Goal: Communication & Community: Answer question/provide support

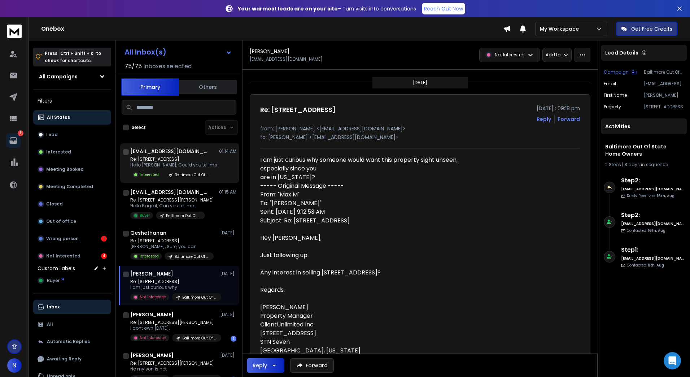
click at [202, 158] on p "Re: [STREET_ADDRESS]" at bounding box center [173, 159] width 87 height 6
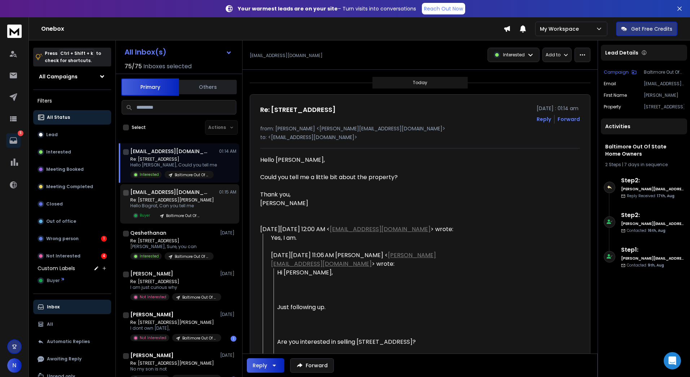
click at [165, 201] on p "Re: [STREET_ADDRESS][PERSON_NAME]" at bounding box center [172, 200] width 84 height 6
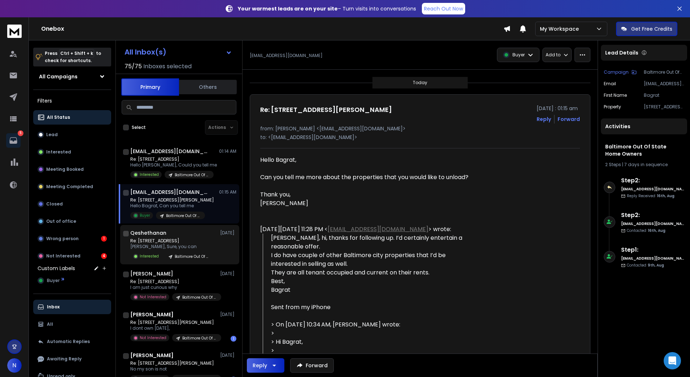
click at [170, 245] on p "[PERSON_NAME], Sure, you can" at bounding box center [171, 247] width 83 height 6
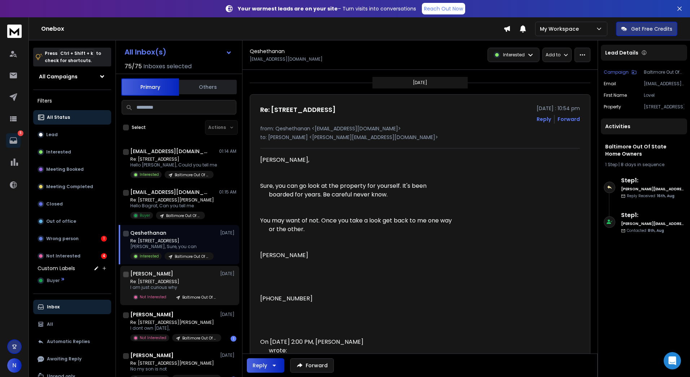
click at [192, 275] on div "[PERSON_NAME] [DATE]" at bounding box center [183, 273] width 106 height 7
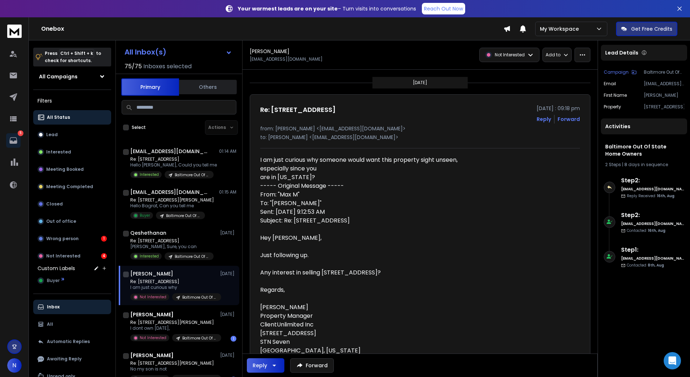
click at [545, 121] on button "Reply" at bounding box center [544, 119] width 14 height 7
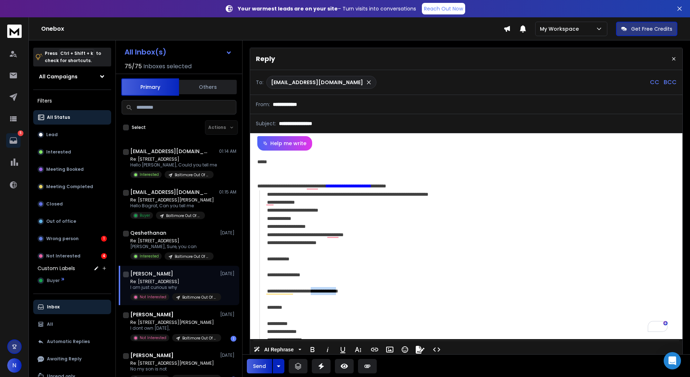
drag, startPoint x: 317, startPoint y: 293, endPoint x: 353, endPoint y: 293, distance: 36.1
click at [353, 293] on div "**********" at bounding box center [464, 327] width 408 height 275
copy div "**********"
click at [315, 162] on div "*****" at bounding box center [462, 162] width 410 height 8
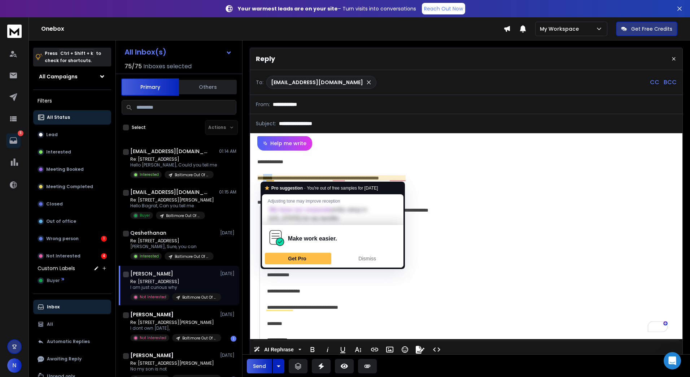
drag, startPoint x: 275, startPoint y: 177, endPoint x: 266, endPoint y: 177, distance: 8.3
click at [266, 177] on div "**********" at bounding box center [462, 178] width 410 height 8
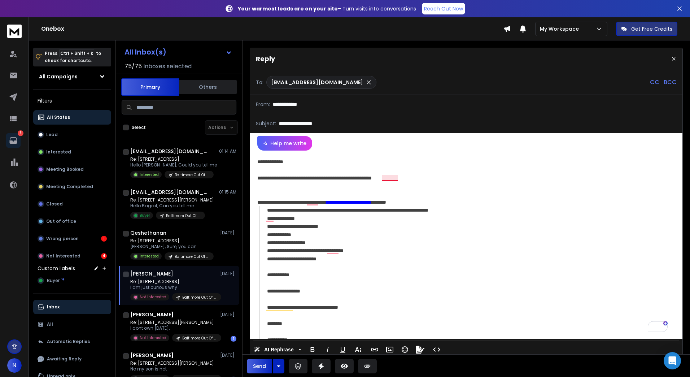
click at [390, 178] on div "**********" at bounding box center [462, 178] width 410 height 8
drag, startPoint x: 390, startPoint y: 178, endPoint x: 382, endPoint y: 182, distance: 8.9
click at [379, 181] on div "**********" at bounding box center [462, 178] width 410 height 8
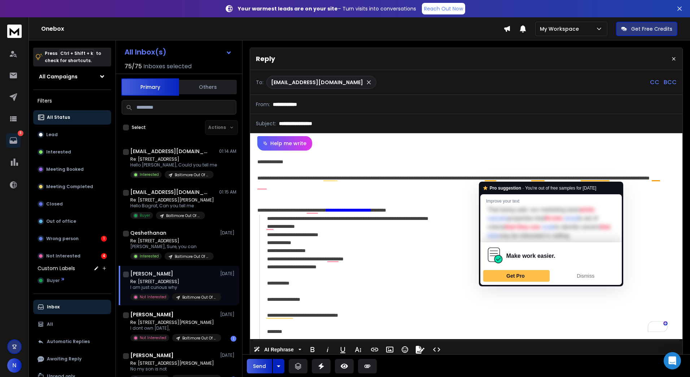
click at [450, 186] on div "**********" at bounding box center [462, 182] width 410 height 16
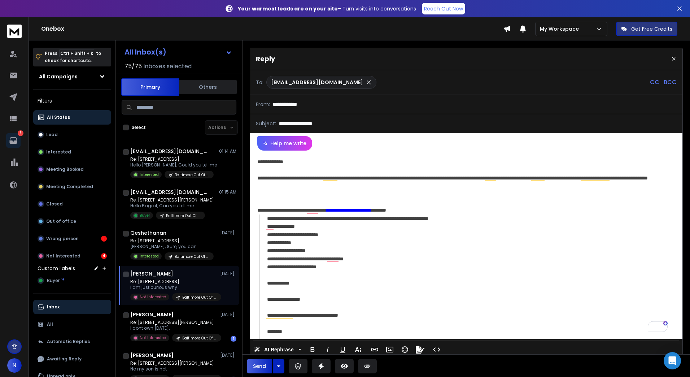
click at [329, 184] on div "**********" at bounding box center [462, 182] width 410 height 16
click at [497, 177] on div "**********" at bounding box center [462, 182] width 410 height 16
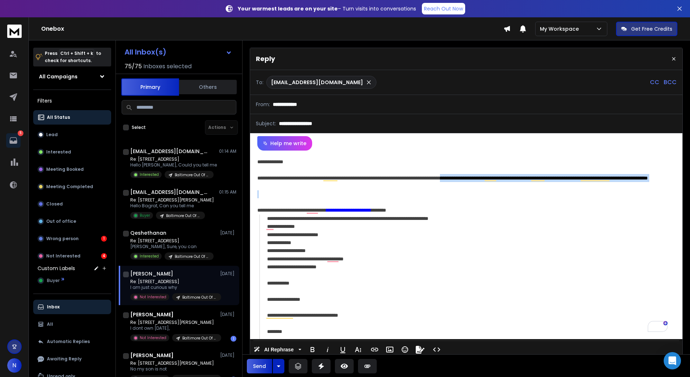
drag, startPoint x: 485, startPoint y: 177, endPoint x: 455, endPoint y: 191, distance: 33.4
click at [455, 191] on div "**********" at bounding box center [466, 245] width 432 height 188
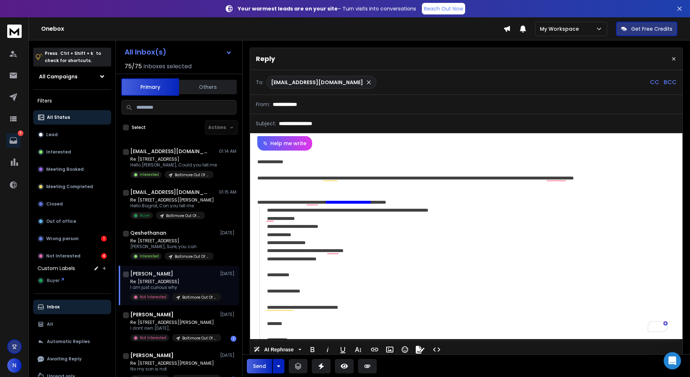
click at [648, 179] on div "**********" at bounding box center [462, 178] width 410 height 8
click at [662, 178] on div "**********" at bounding box center [462, 178] width 410 height 8
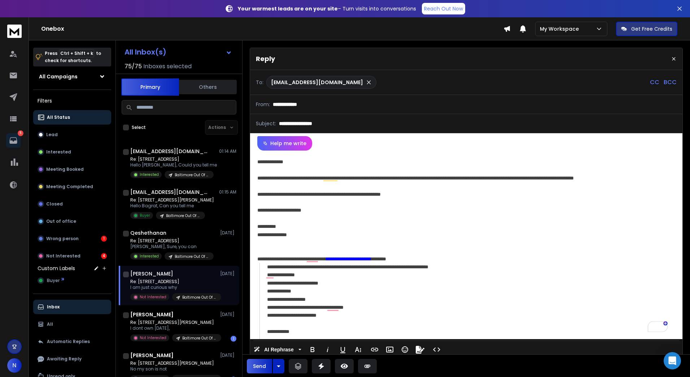
click at [327, 210] on div "**********" at bounding box center [462, 210] width 410 height 8
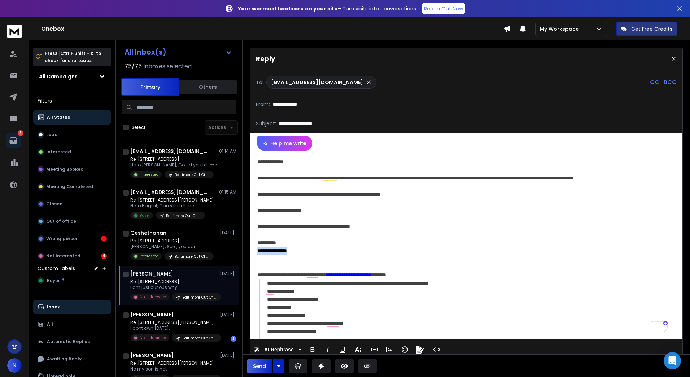
drag, startPoint x: 309, startPoint y: 248, endPoint x: 249, endPoint y: 253, distance: 60.1
click at [249, 253] on div "**********" at bounding box center [467, 245] width 448 height 410
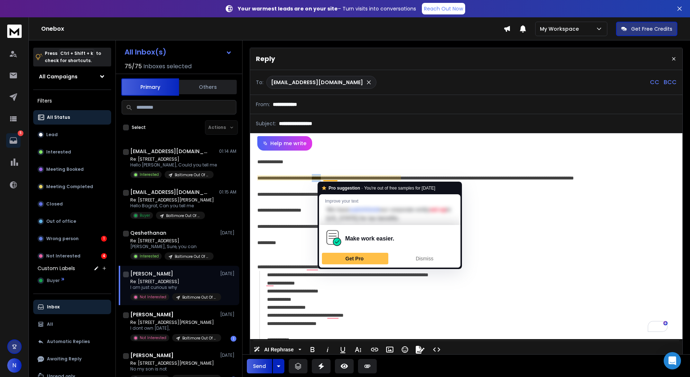
drag, startPoint x: 338, startPoint y: 178, endPoint x: 325, endPoint y: 178, distance: 12.3
click at [325, 178] on div "**********" at bounding box center [462, 178] width 410 height 8
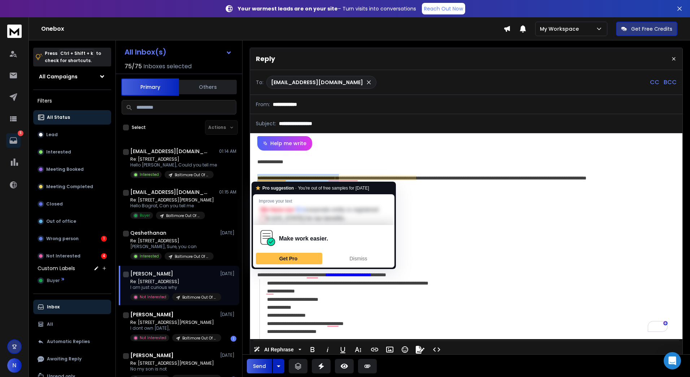
drag, startPoint x: 358, startPoint y: 179, endPoint x: 253, endPoint y: 180, distance: 105.1
click at [253, 180] on div "**********" at bounding box center [465, 245] width 430 height 188
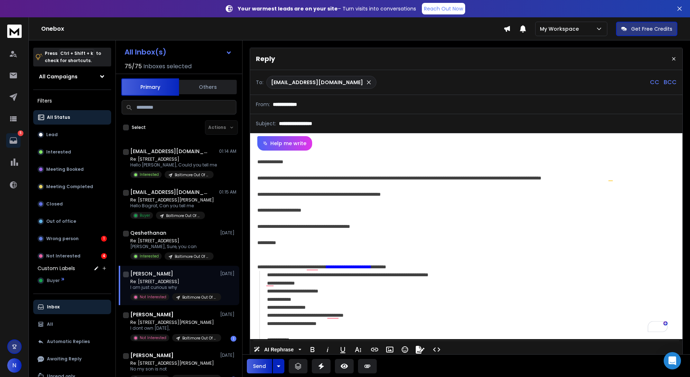
click at [364, 182] on div "To enrich screen reader interactions, please activate Accessibility in Grammarl…" at bounding box center [465, 186] width 416 height 8
drag, startPoint x: 423, startPoint y: 191, endPoint x: 244, endPoint y: 195, distance: 178.4
click at [244, 195] on div "**********" at bounding box center [467, 245] width 448 height 410
click at [262, 369] on button "Send" at bounding box center [259, 366] width 25 height 14
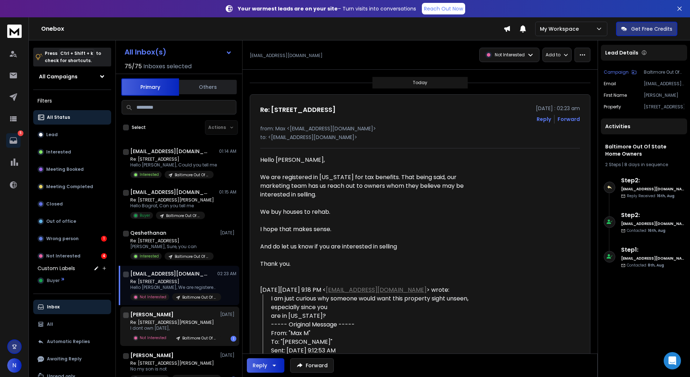
click at [197, 327] on p "I dont own [DATE]," at bounding box center [173, 328] width 87 height 6
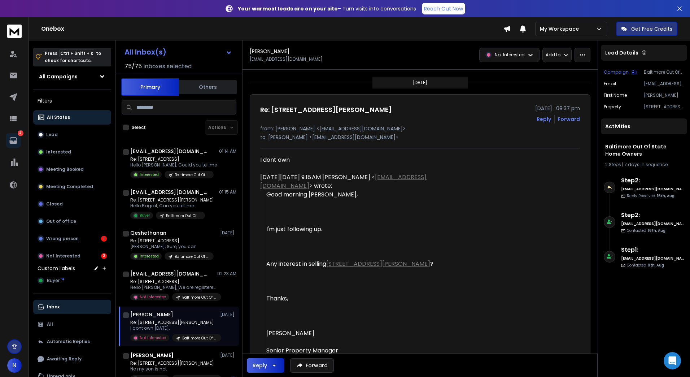
click at [583, 53] on icon "button" at bounding box center [582, 55] width 6 height 6
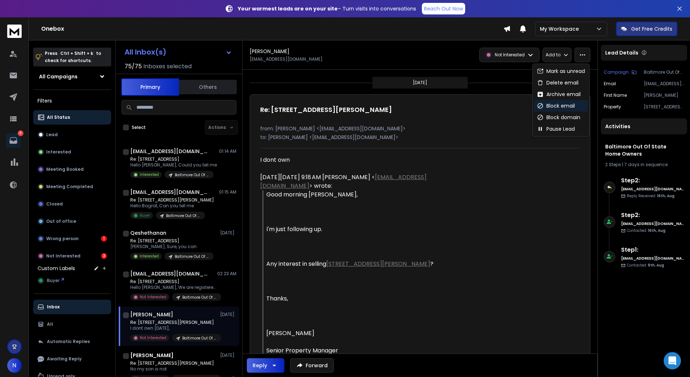
click at [573, 103] on div "Block email" at bounding box center [556, 105] width 38 height 7
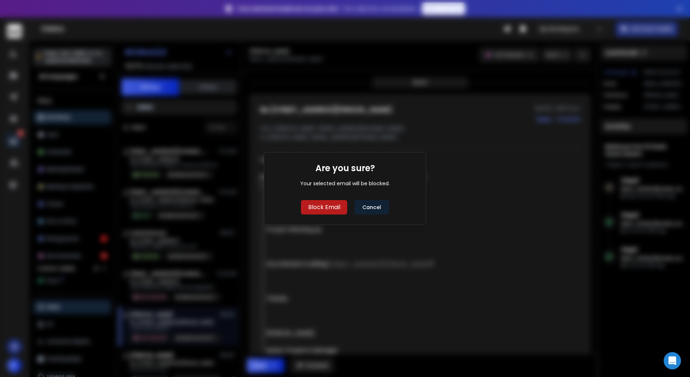
click at [327, 210] on button "Block Email" at bounding box center [324, 207] width 46 height 14
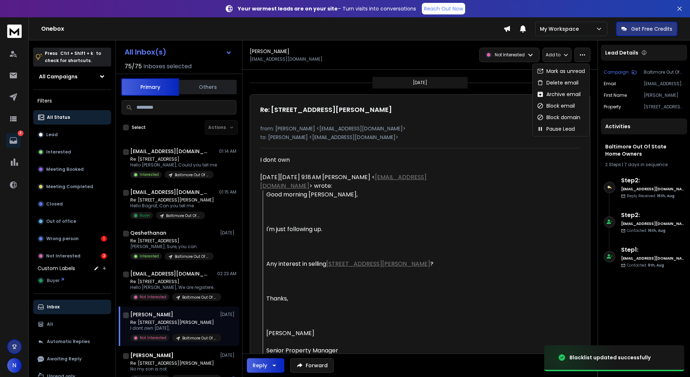
click at [583, 56] on icon "button" at bounding box center [582, 55] width 6 height 6
click at [575, 79] on div "Delete email" at bounding box center [561, 83] width 54 height 12
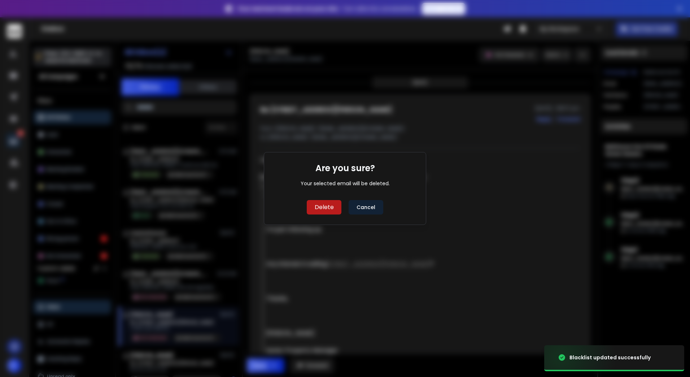
click at [327, 207] on button "Delete" at bounding box center [324, 207] width 35 height 14
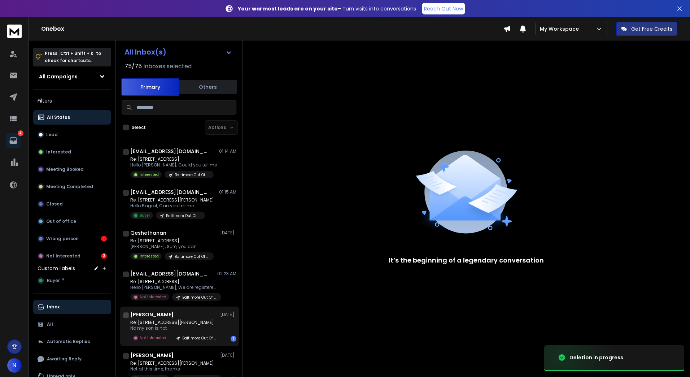
click at [177, 311] on div "[PERSON_NAME] [DATE]" at bounding box center [183, 314] width 106 height 7
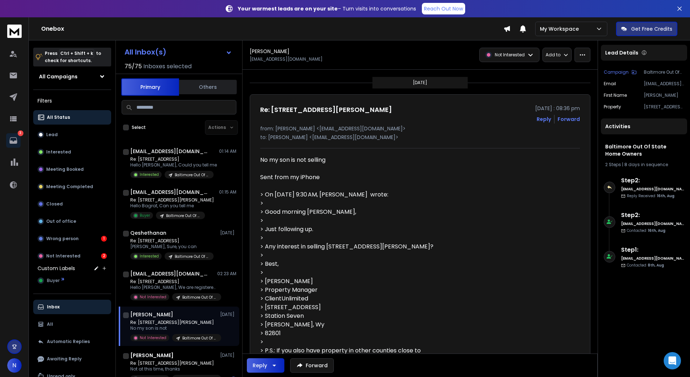
click at [588, 53] on button "button" at bounding box center [583, 55] width 16 height 14
click at [571, 83] on div "Delete email" at bounding box center [558, 82] width 42 height 7
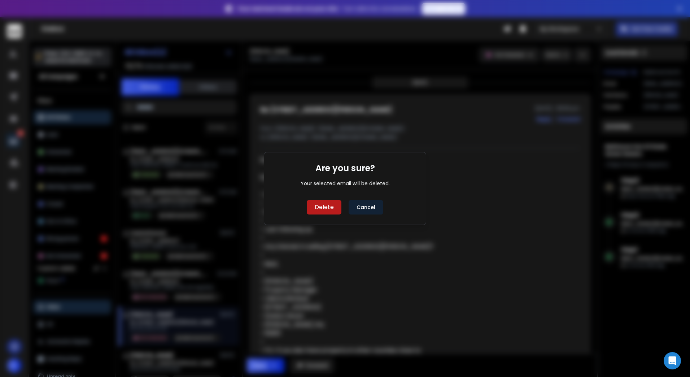
click at [325, 204] on button "Delete" at bounding box center [324, 207] width 35 height 14
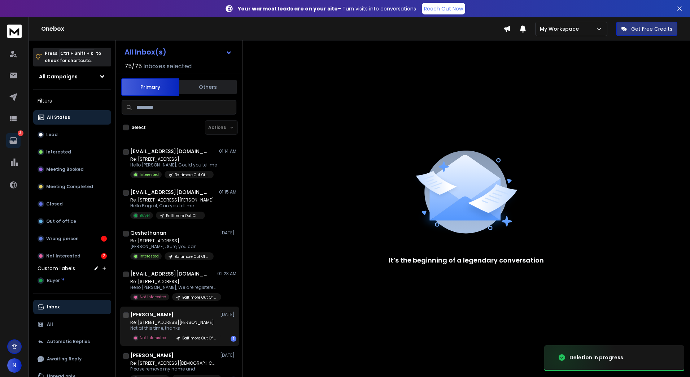
click at [173, 324] on p "Re: [STREET_ADDRESS][PERSON_NAME]" at bounding box center [173, 322] width 87 height 6
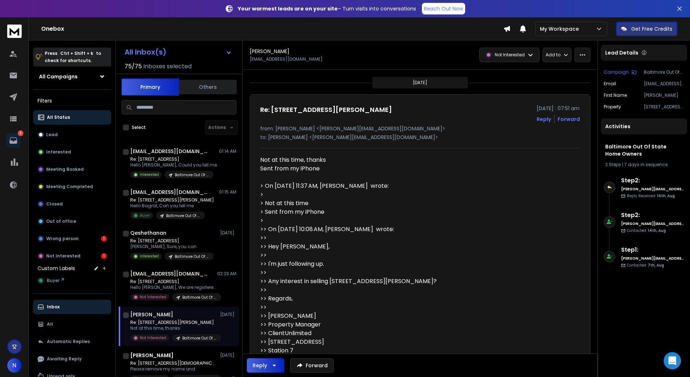
click at [584, 58] on button "button" at bounding box center [583, 55] width 16 height 14
click at [582, 83] on div "Delete email" at bounding box center [561, 83] width 54 height 12
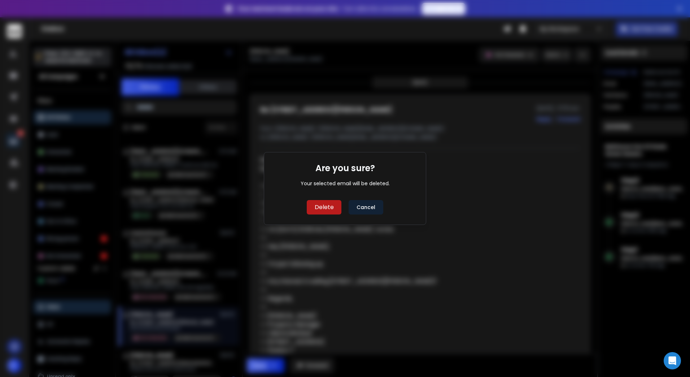
click at [319, 209] on button "Delete" at bounding box center [324, 207] width 35 height 14
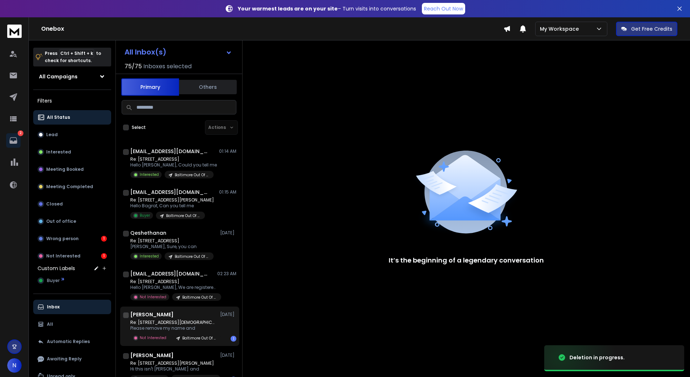
click at [176, 322] on p "Re: [STREET_ADDRESS][DEMOGRAPHIC_DATA]" at bounding box center [173, 322] width 87 height 6
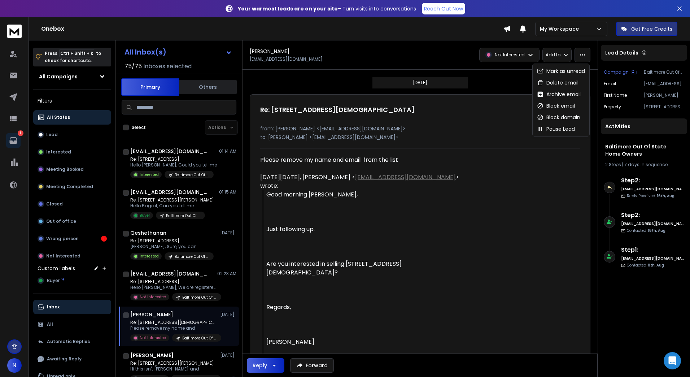
click at [586, 55] on button "button" at bounding box center [583, 55] width 16 height 14
click at [573, 106] on div "Block email" at bounding box center [556, 105] width 38 height 7
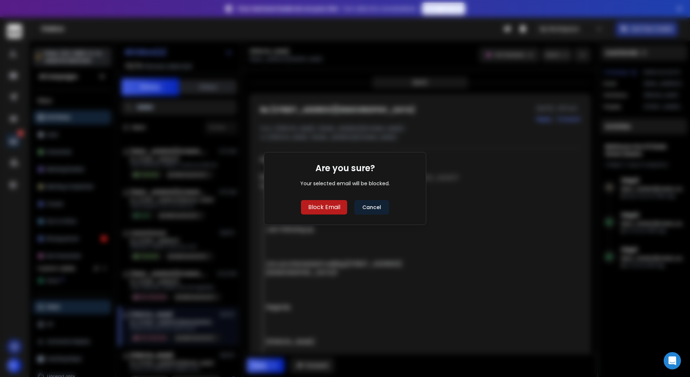
click at [315, 209] on button "Block Email" at bounding box center [324, 207] width 46 height 14
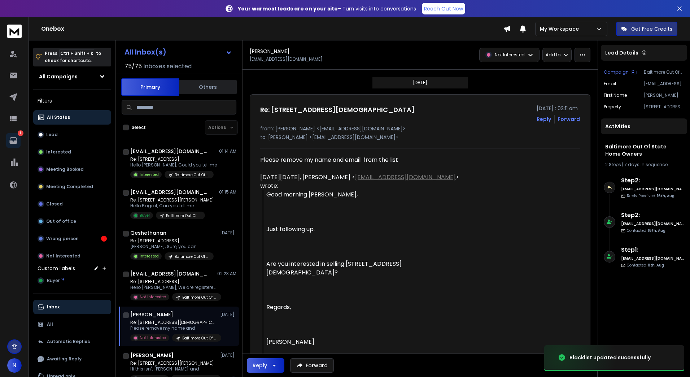
click at [581, 56] on icon "button" at bounding box center [582, 55] width 6 height 6
click at [574, 83] on div "Delete email" at bounding box center [558, 82] width 42 height 7
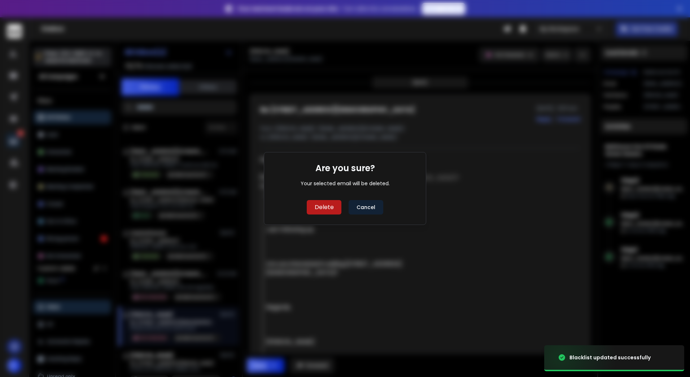
click at [334, 208] on button "Delete" at bounding box center [324, 207] width 35 height 14
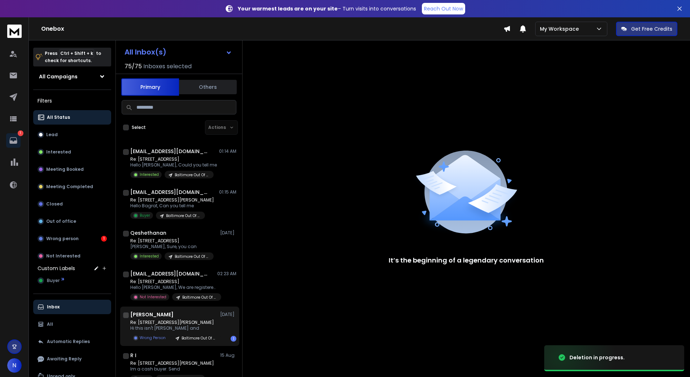
click at [171, 331] on div "Re: [STREET_ADDRESS][PERSON_NAME] this isn't [PERSON_NAME] and Wrong Person Bal…" at bounding box center [175, 330] width 90 height 22
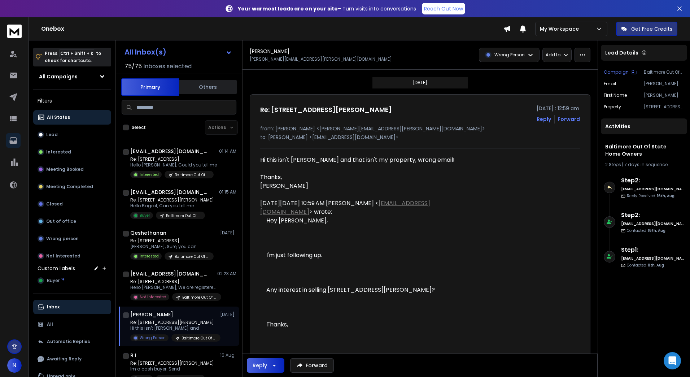
click at [588, 55] on button "button" at bounding box center [583, 55] width 16 height 14
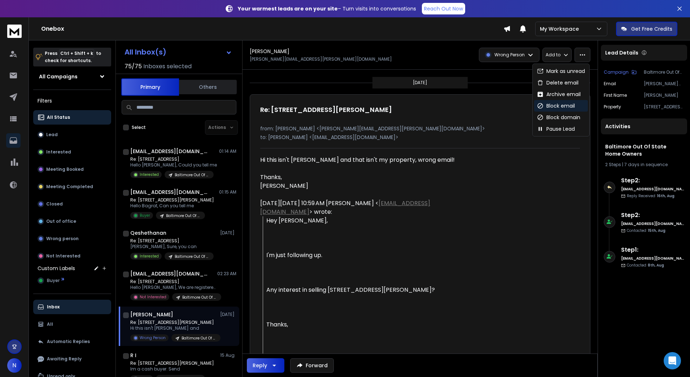
click at [580, 108] on div "Block email" at bounding box center [561, 106] width 54 height 12
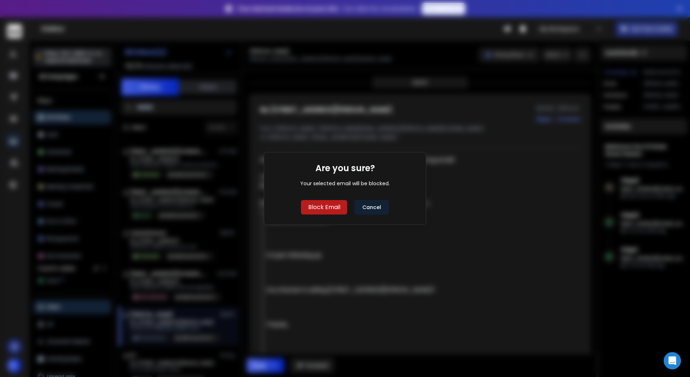
click at [327, 212] on button "Block Email" at bounding box center [324, 207] width 46 height 14
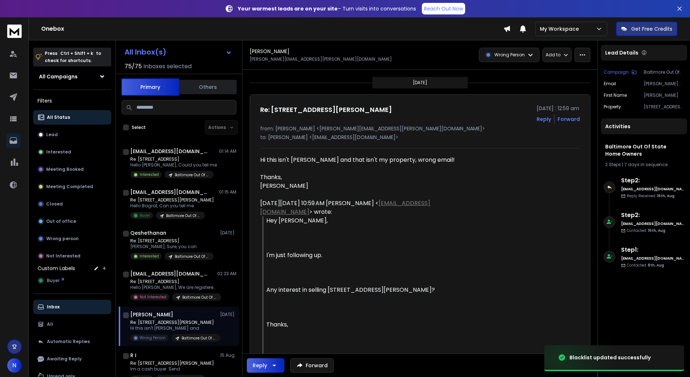
click at [583, 56] on icon "button" at bounding box center [582, 55] width 6 height 6
click at [574, 82] on div "Delete email" at bounding box center [558, 82] width 42 height 7
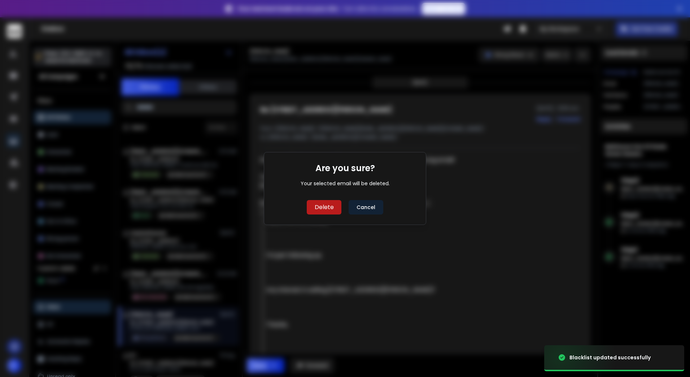
click at [332, 208] on button "Delete" at bounding box center [324, 207] width 35 height 14
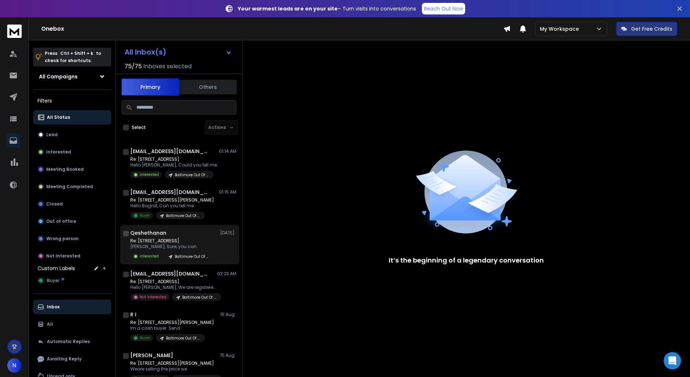
click at [214, 247] on div "Re: [STREET_ADDRESS][GEOGRAPHIC_DATA][PERSON_NAME], you can Interested Baltimor…" at bounding box center [183, 249] width 106 height 22
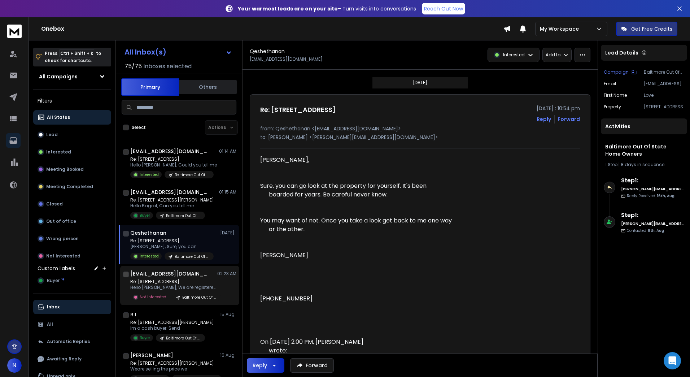
click at [213, 280] on p "Re: [STREET_ADDRESS]" at bounding box center [173, 282] width 87 height 6
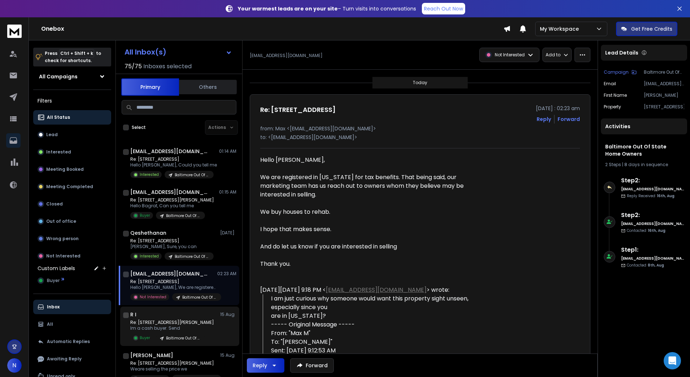
click at [184, 324] on p "Re: [STREET_ADDRESS][PERSON_NAME]" at bounding box center [172, 322] width 84 height 6
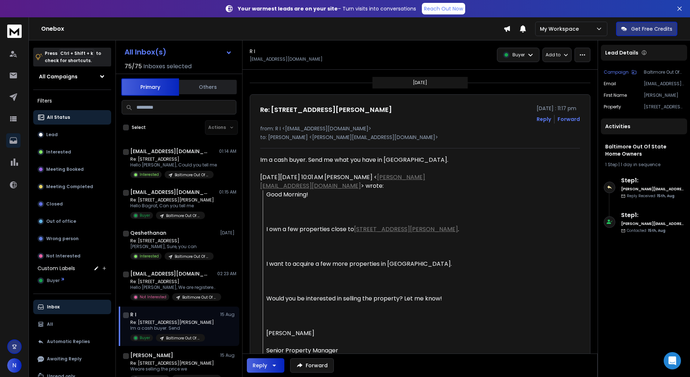
click at [265, 366] on div "Reply" at bounding box center [260, 365] width 14 height 7
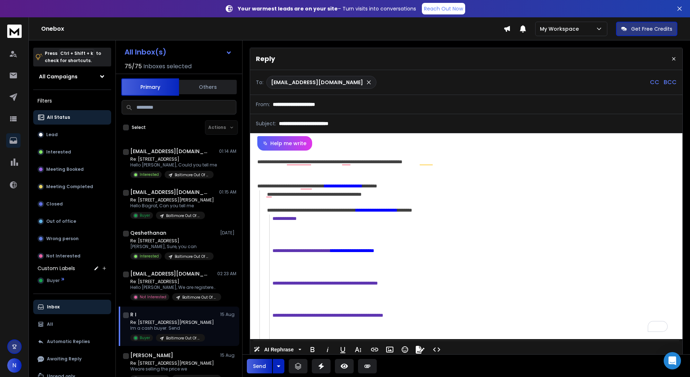
click at [671, 56] on icon at bounding box center [674, 59] width 6 height 6
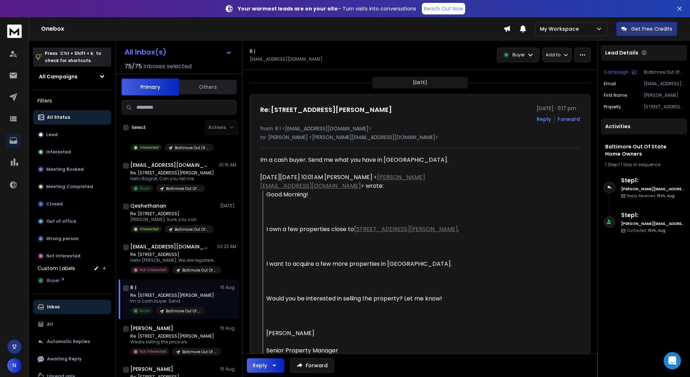
scroll to position [36, 0]
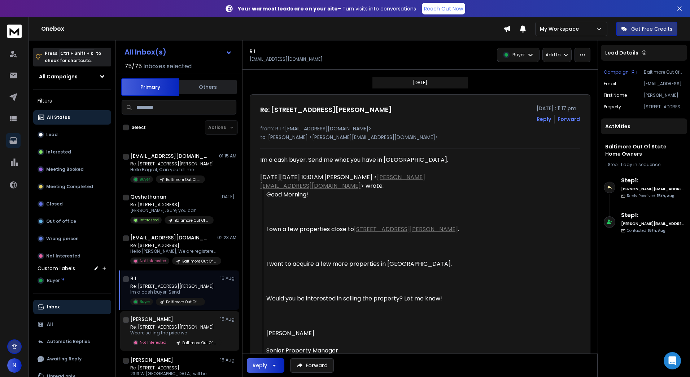
click at [186, 329] on p "Re: [STREET_ADDRESS][PERSON_NAME]" at bounding box center [173, 327] width 87 height 6
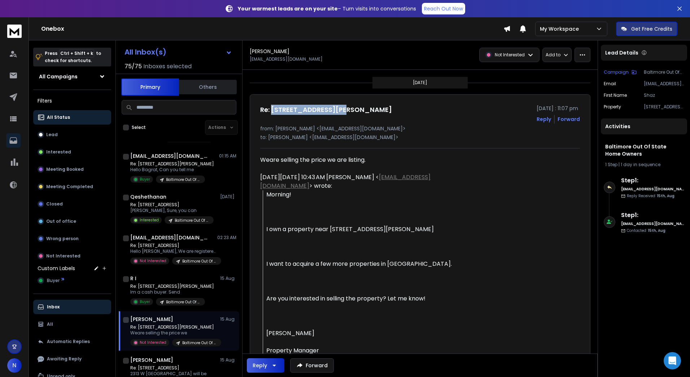
drag, startPoint x: 340, startPoint y: 110, endPoint x: 271, endPoint y: 108, distance: 68.6
click at [271, 108] on div "Re: [STREET_ADDRESS][PERSON_NAME] [DATE] : 11:07 pm Reply Forward" at bounding box center [420, 114] width 320 height 19
copy h1 "[STREET_ADDRESS][PERSON_NAME]"
click at [578, 53] on button "button" at bounding box center [583, 55] width 16 height 14
click at [565, 83] on div "Delete email" at bounding box center [558, 82] width 42 height 7
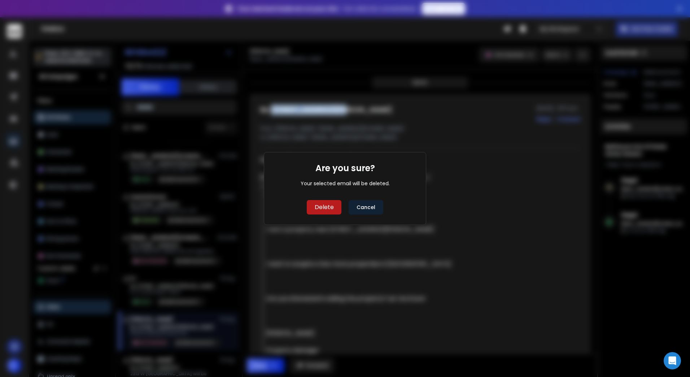
click at [316, 210] on button "Delete" at bounding box center [324, 207] width 35 height 14
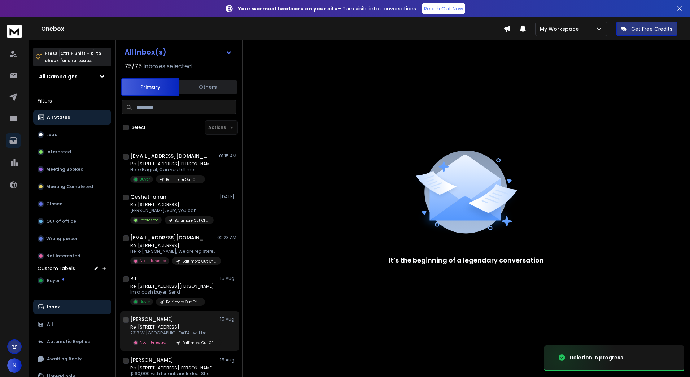
click at [201, 319] on div "[PERSON_NAME] [DATE]" at bounding box center [183, 319] width 106 height 7
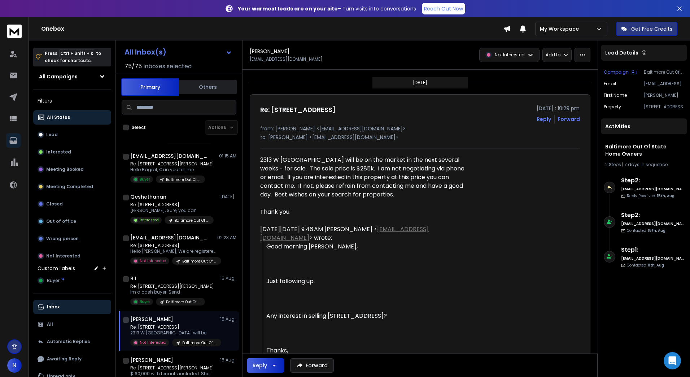
click at [584, 53] on icon "button" at bounding box center [582, 55] width 6 height 6
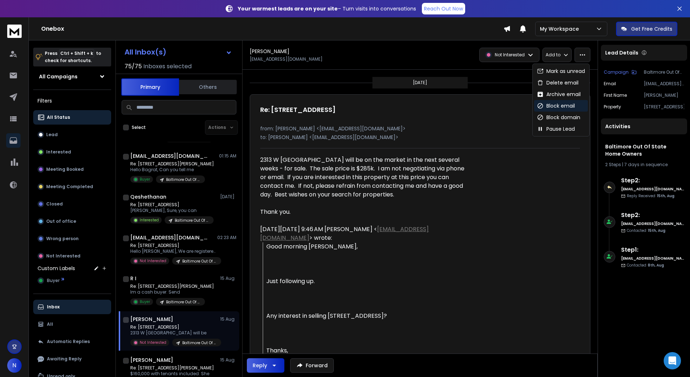
click at [578, 103] on div "Block email" at bounding box center [561, 106] width 54 height 12
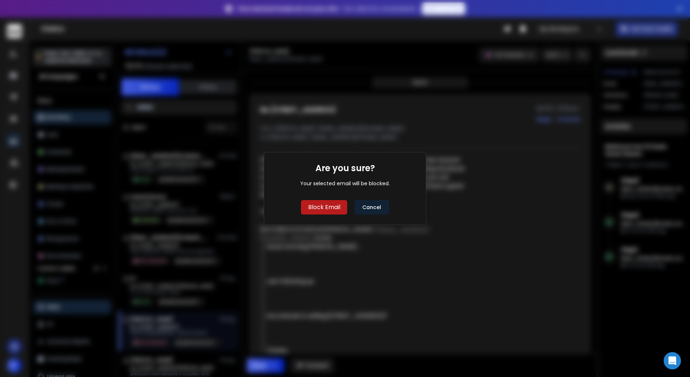
click at [338, 210] on button "Block Email" at bounding box center [324, 207] width 46 height 14
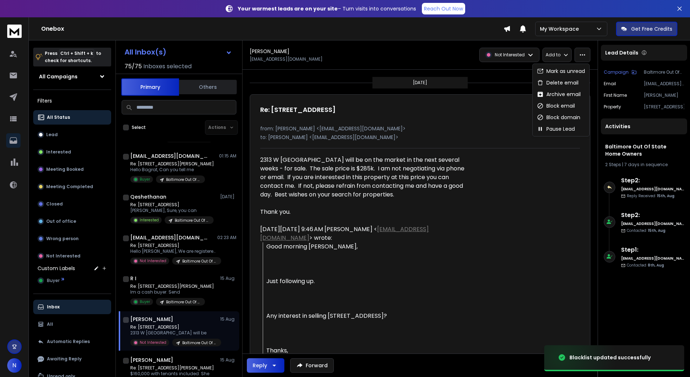
click at [580, 56] on icon "button" at bounding box center [582, 55] width 6 height 6
click at [572, 81] on div "Delete email" at bounding box center [558, 82] width 42 height 7
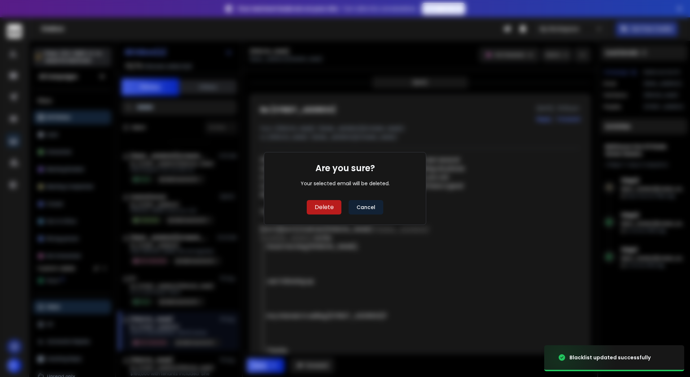
click at [323, 209] on button "Delete" at bounding box center [324, 207] width 35 height 14
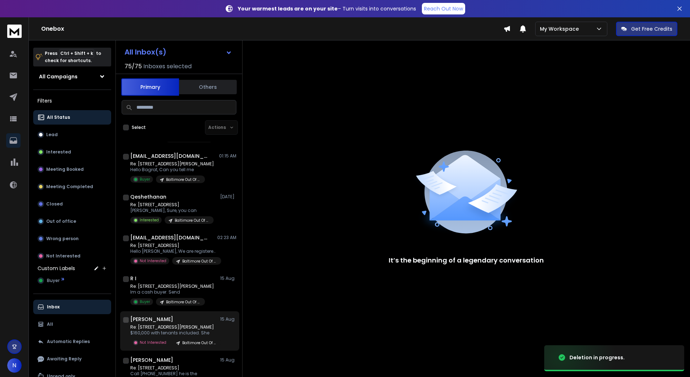
click at [205, 321] on div "[PERSON_NAME] [DATE]" at bounding box center [183, 319] width 106 height 7
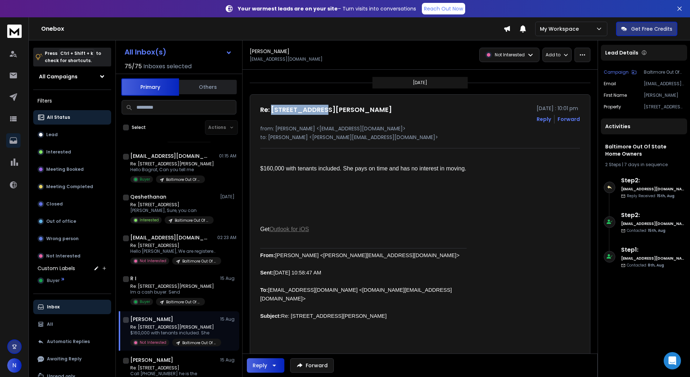
drag, startPoint x: 318, startPoint y: 108, endPoint x: 272, endPoint y: 109, distance: 46.2
click at [272, 109] on h1 "Re: [STREET_ADDRESS][PERSON_NAME]" at bounding box center [326, 110] width 132 height 10
copy h1 "[STREET_ADDRESS][PERSON_NAME]"
click at [583, 55] on icon "button" at bounding box center [582, 55] width 6 height 6
click at [571, 85] on div "Delete email" at bounding box center [558, 82] width 42 height 7
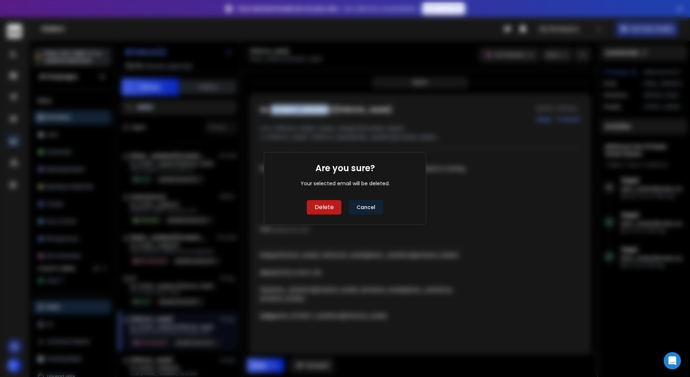
click at [330, 211] on button "Delete" at bounding box center [324, 207] width 35 height 14
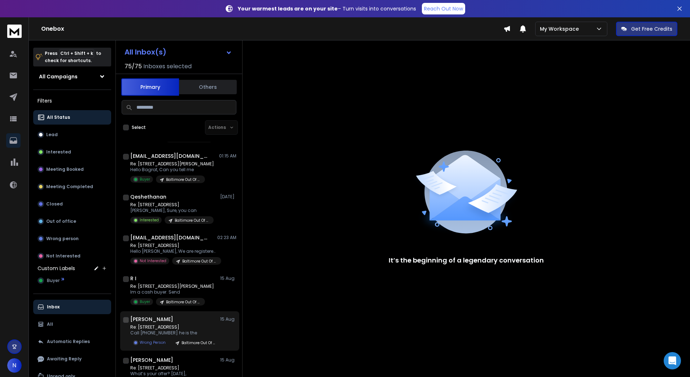
click at [190, 327] on p "Re: [STREET_ADDRESS]" at bounding box center [173, 327] width 87 height 6
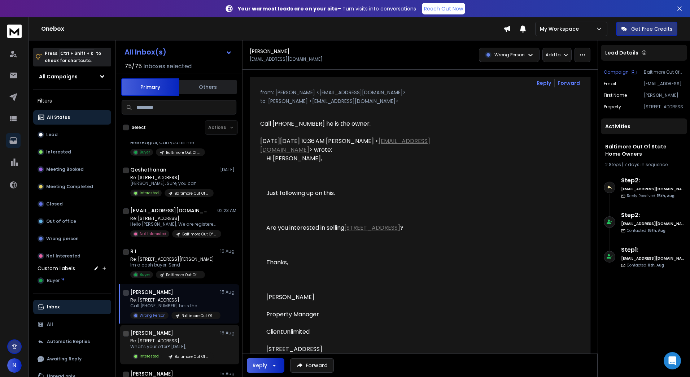
scroll to position [72, 0]
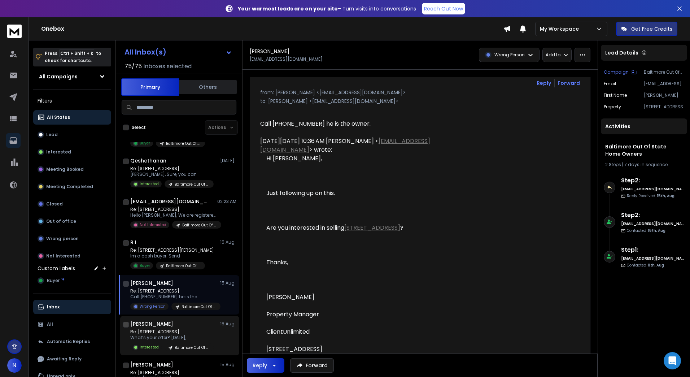
click at [178, 328] on div "[PERSON_NAME] [DATE] Re: [STREET_ADDRESS] What’s your offer? [DATE], Interested…" at bounding box center [183, 335] width 106 height 31
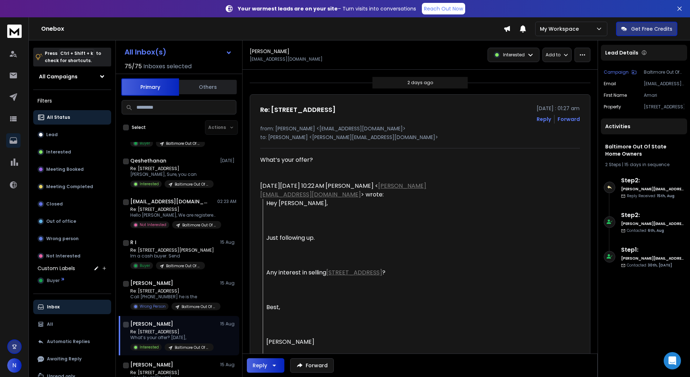
drag, startPoint x: 356, startPoint y: 108, endPoint x: 272, endPoint y: 108, distance: 84.5
click at [272, 108] on div "Re: [STREET_ADDRESS] [DATE] : 01:27 am Reply Forward" at bounding box center [420, 114] width 320 height 19
copy h1 "[STREET_ADDRESS]"
click at [253, 363] on div "Reply" at bounding box center [260, 365] width 14 height 7
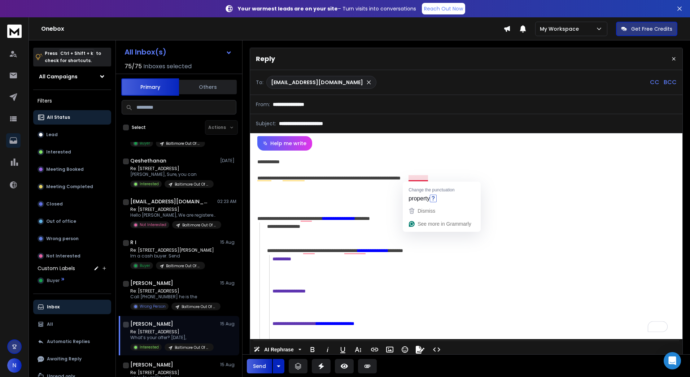
click at [436, 179] on div "**********" at bounding box center [462, 178] width 410 height 8
click at [435, 179] on div "**********" at bounding box center [462, 178] width 410 height 8
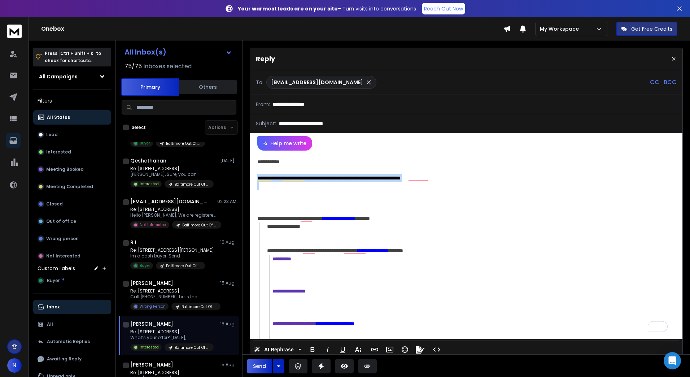
click at [435, 179] on div "**********" at bounding box center [462, 178] width 410 height 8
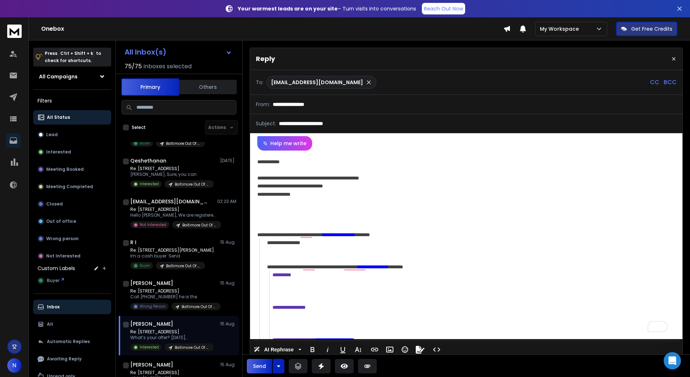
click at [303, 194] on div "**********" at bounding box center [462, 194] width 410 height 8
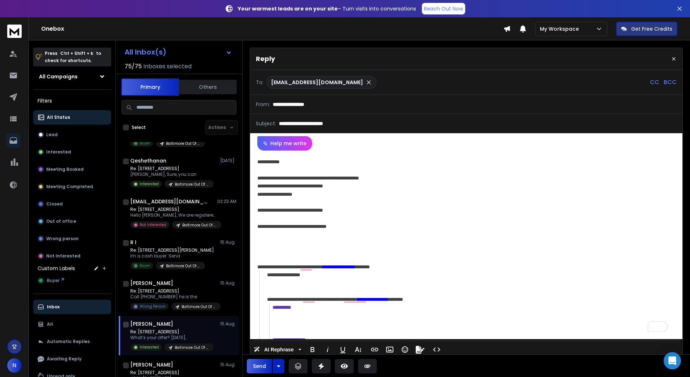
click at [362, 229] on div "**********" at bounding box center [462, 226] width 410 height 8
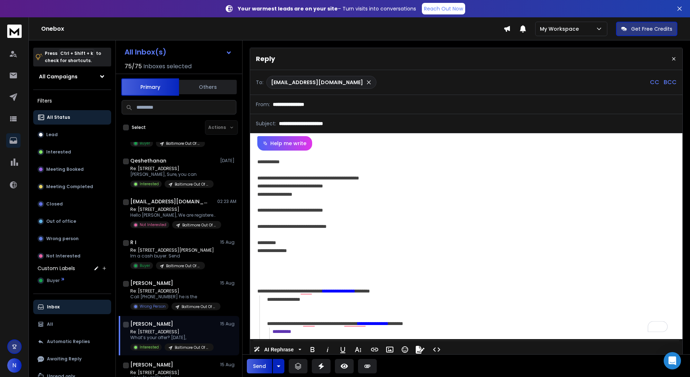
click at [255, 366] on button "Send" at bounding box center [259, 366] width 25 height 14
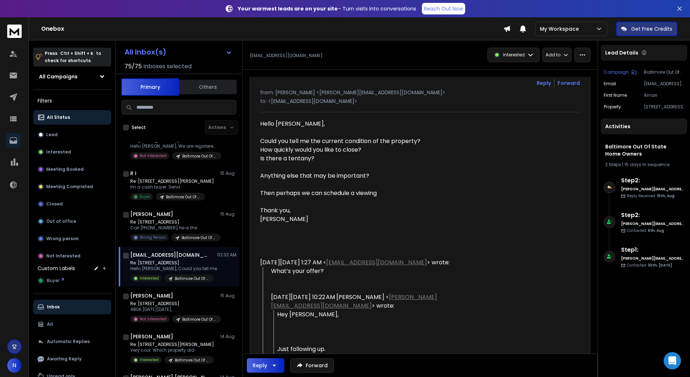
scroll to position [144, 0]
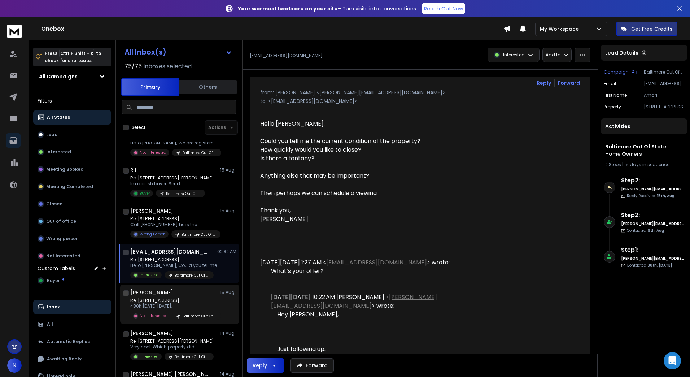
click at [171, 305] on p "480K [DATE][DATE]," at bounding box center [173, 306] width 87 height 6
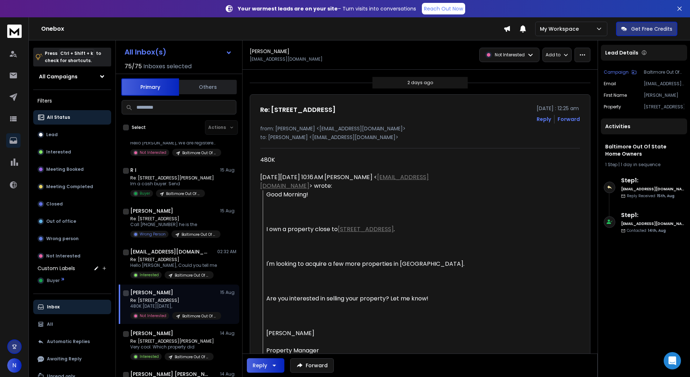
drag, startPoint x: 340, startPoint y: 108, endPoint x: 272, endPoint y: 110, distance: 68.6
click at [272, 110] on div "Re: [STREET_ADDRESS] [DATE] : 12:25 am Reply Forward" at bounding box center [420, 114] width 320 height 19
copy h1 "[STREET_ADDRESS]"
click at [584, 60] on button "button" at bounding box center [583, 55] width 16 height 14
click at [564, 81] on div "Delete email" at bounding box center [558, 82] width 42 height 7
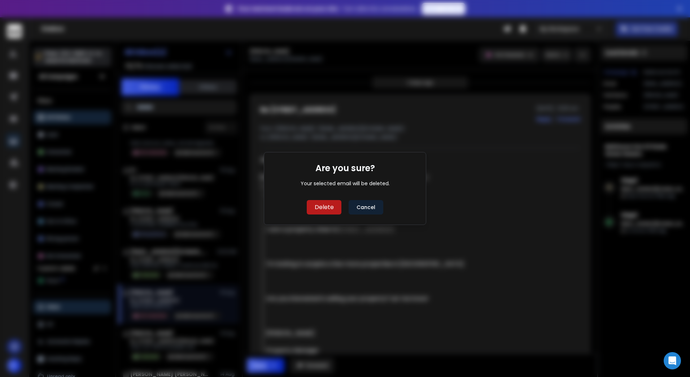
click at [317, 206] on button "Delete" at bounding box center [324, 207] width 35 height 14
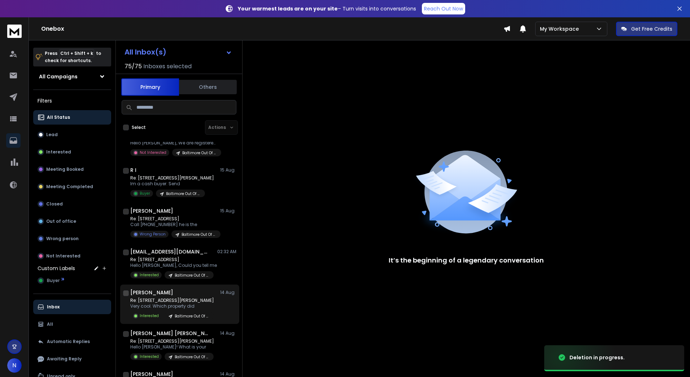
click at [192, 294] on div "[PERSON_NAME] [DATE]" at bounding box center [183, 292] width 106 height 7
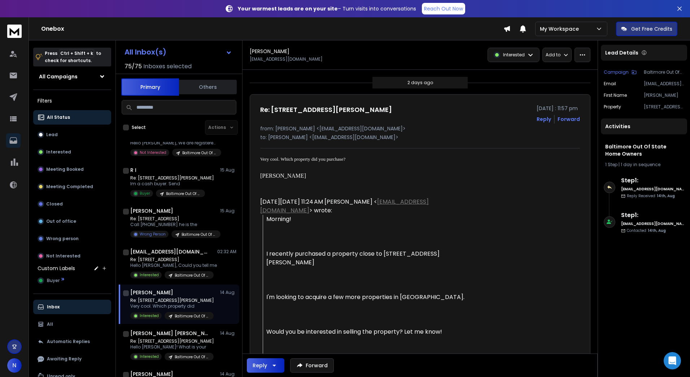
click at [582, 59] on button "button" at bounding box center [583, 55] width 16 height 14
click at [556, 80] on div "Delete email" at bounding box center [558, 82] width 42 height 7
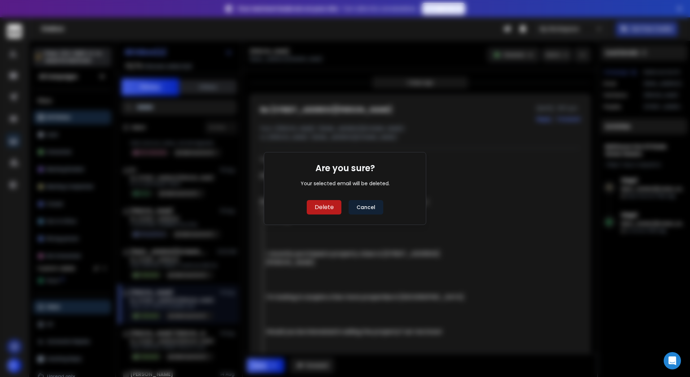
click at [318, 212] on button "Delete" at bounding box center [324, 207] width 35 height 14
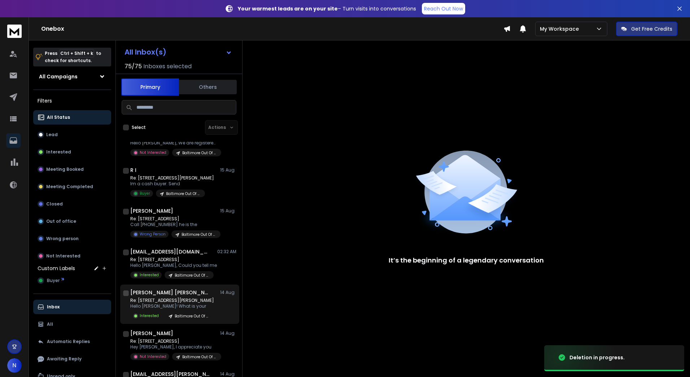
click at [165, 310] on div "Re: [STREET_ADDRESS][PERSON_NAME] Hello [PERSON_NAME]! What is your Interested …" at bounding box center [172, 308] width 84 height 22
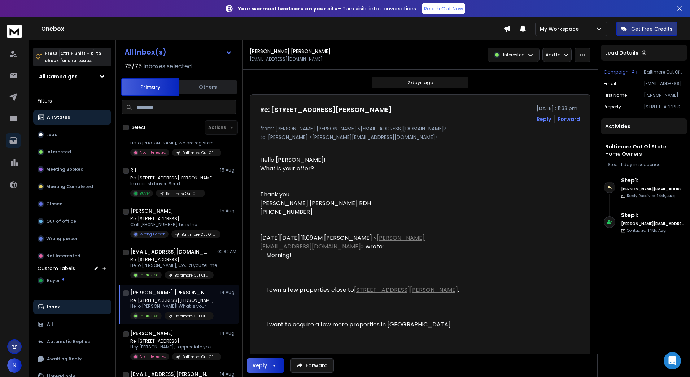
click at [544, 121] on button "Reply" at bounding box center [544, 119] width 14 height 7
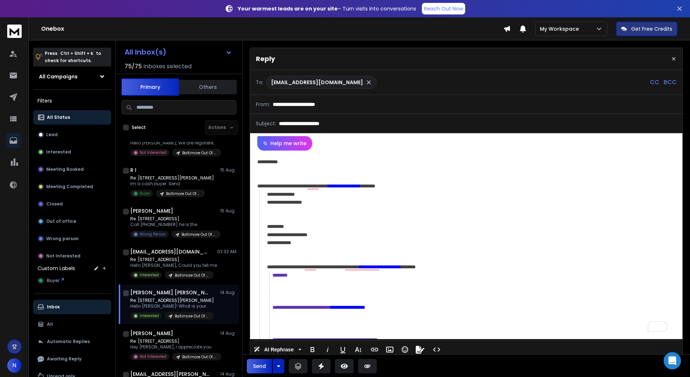
drag, startPoint x: 355, startPoint y: 126, endPoint x: 287, endPoint y: 121, distance: 68.7
click at [287, 121] on input "**********" at bounding box center [478, 123] width 398 height 7
click at [299, 163] on div "**********" at bounding box center [462, 162] width 410 height 8
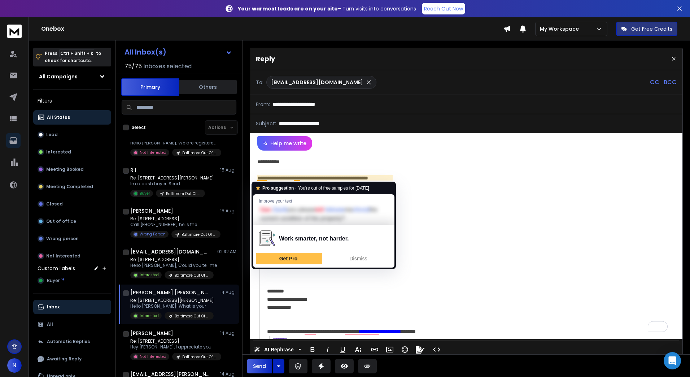
click at [461, 184] on div "**********" at bounding box center [462, 186] width 410 height 8
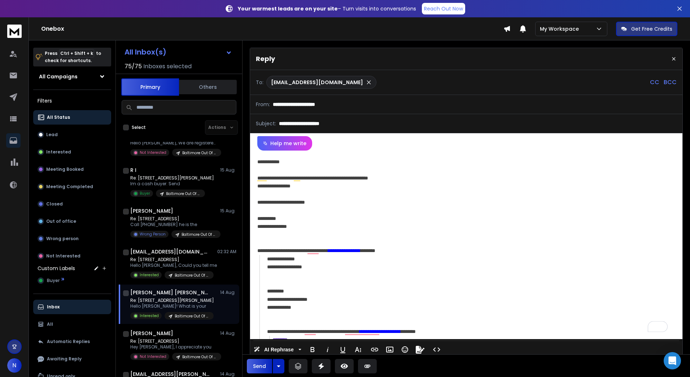
click at [267, 364] on button "Send" at bounding box center [259, 366] width 25 height 14
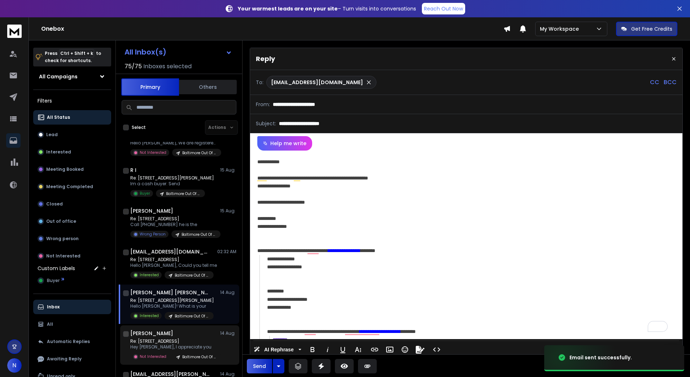
click at [190, 343] on p "Re: [STREET_ADDRESS]" at bounding box center [173, 341] width 87 height 6
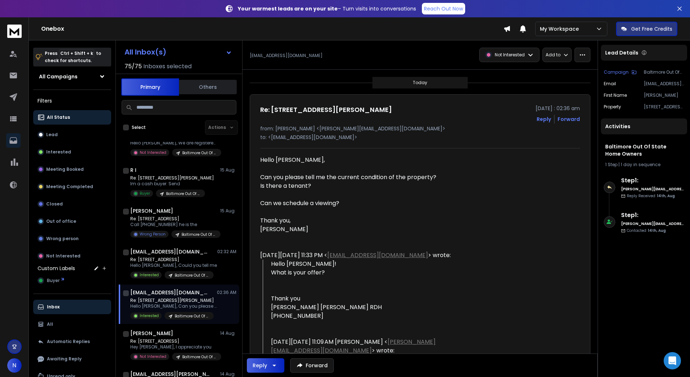
scroll to position [180, 0]
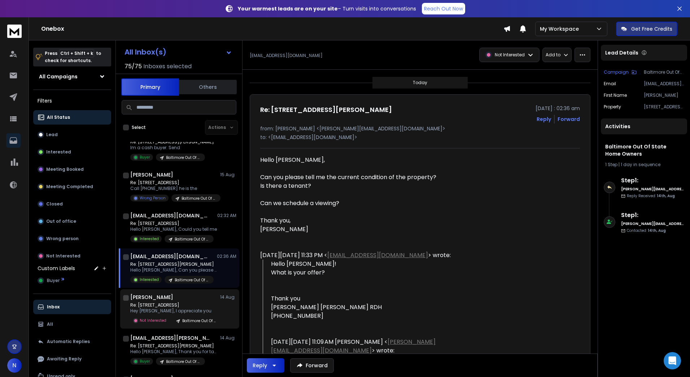
click at [163, 300] on div "[PERSON_NAME] [DATE]" at bounding box center [183, 296] width 106 height 7
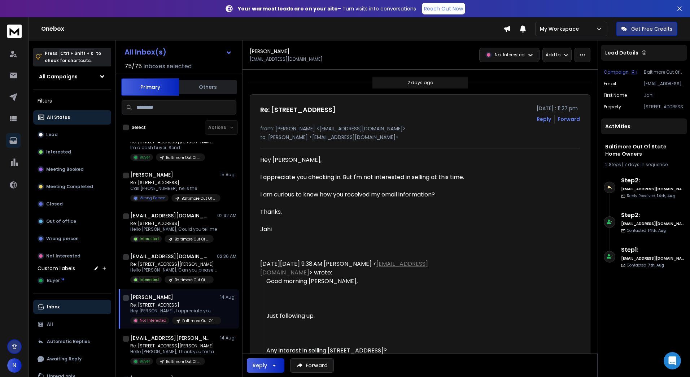
click at [547, 116] on button "Reply" at bounding box center [544, 119] width 14 height 7
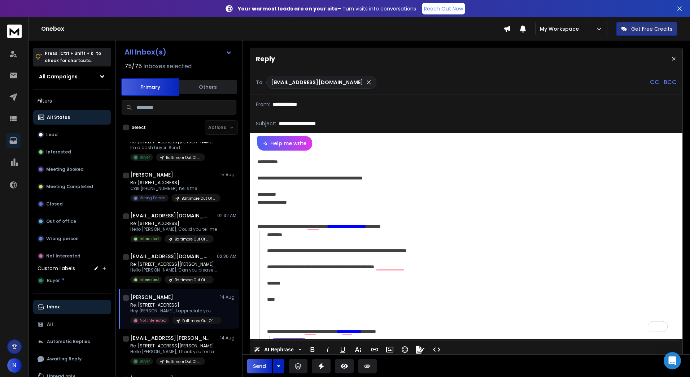
click at [262, 364] on button "Send" at bounding box center [259, 366] width 25 height 14
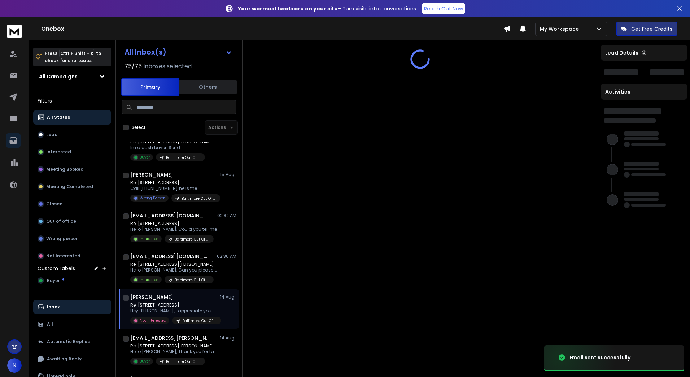
click at [192, 306] on p "Re: [STREET_ADDRESS]" at bounding box center [173, 305] width 87 height 6
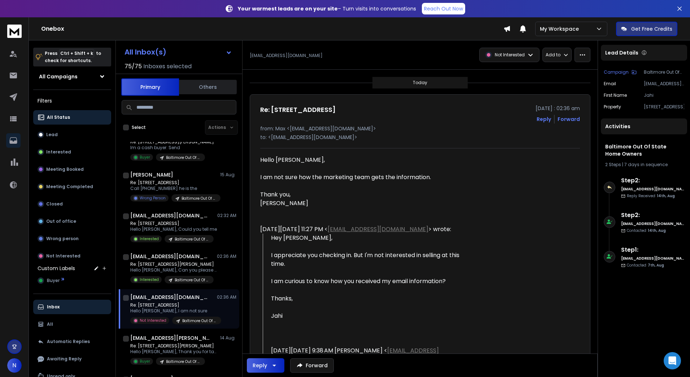
click at [580, 53] on icon "button" at bounding box center [582, 55] width 6 height 6
click at [570, 79] on div "Delete email" at bounding box center [558, 82] width 42 height 7
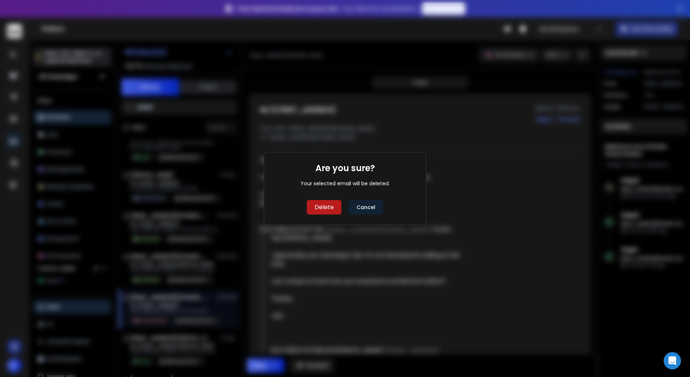
click at [326, 207] on button "Delete" at bounding box center [324, 207] width 35 height 14
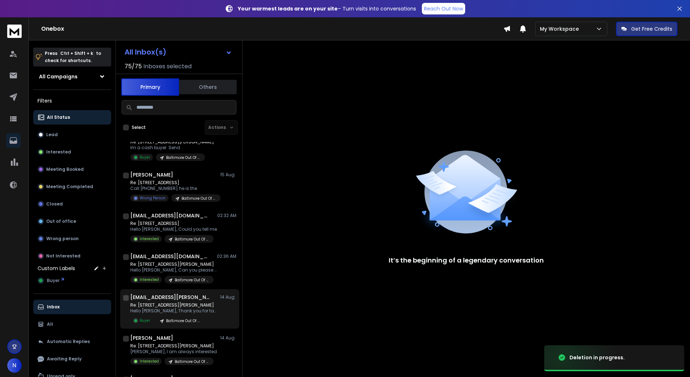
click at [199, 316] on div "Re: [STREET_ADDRESS][PERSON_NAME] Hello [PERSON_NAME], Thank you for taking Buy…" at bounding box center [173, 313] width 87 height 22
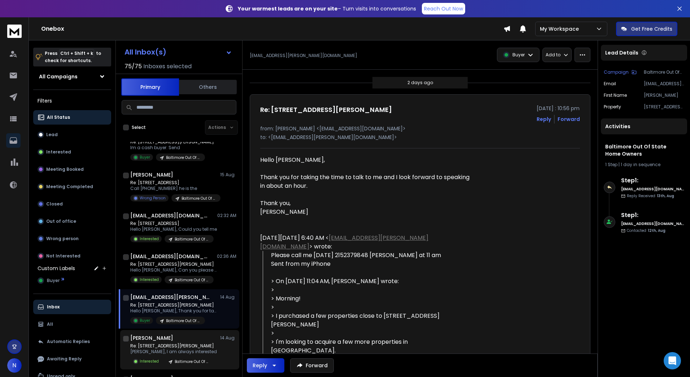
click at [184, 344] on p "Re: [STREET_ADDRESS][PERSON_NAME]" at bounding box center [173, 346] width 87 height 6
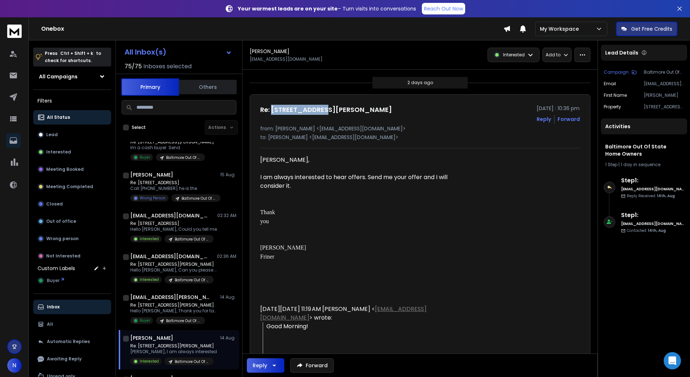
drag, startPoint x: 324, startPoint y: 106, endPoint x: 273, endPoint y: 108, distance: 50.9
click at [273, 108] on div "Re: [STREET_ADDRESS][PERSON_NAME] [DATE] : 10:36 pm Reply Forward" at bounding box center [420, 114] width 320 height 19
copy h1 "[STREET_ADDRESS][PERSON_NAME]"
click at [456, 265] on div "Thank you [PERSON_NAME]" at bounding box center [365, 248] width 211 height 80
click at [277, 365] on icon "button" at bounding box center [274, 365] width 9 height 9
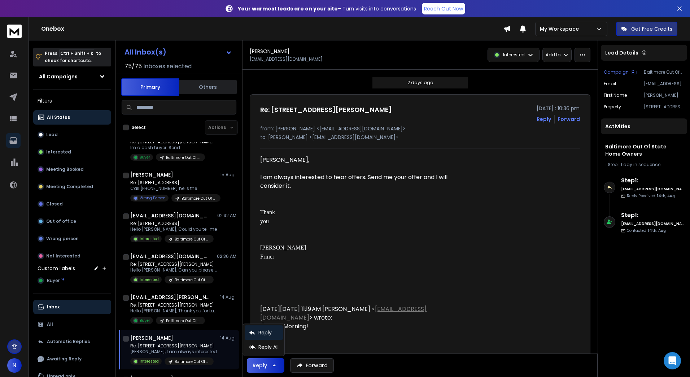
click at [260, 331] on p "Reply" at bounding box center [264, 332] width 13 height 7
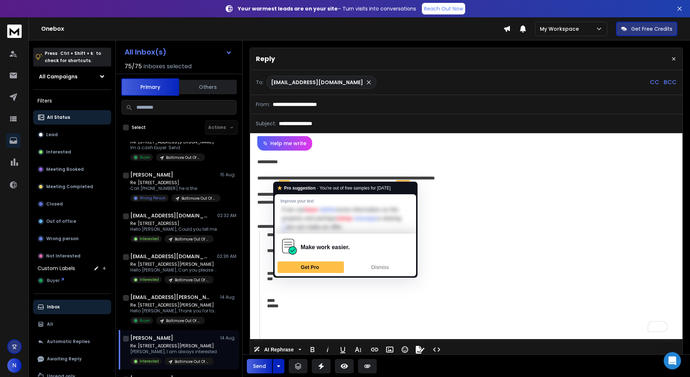
click at [488, 191] on div "**********" at bounding box center [462, 194] width 410 height 8
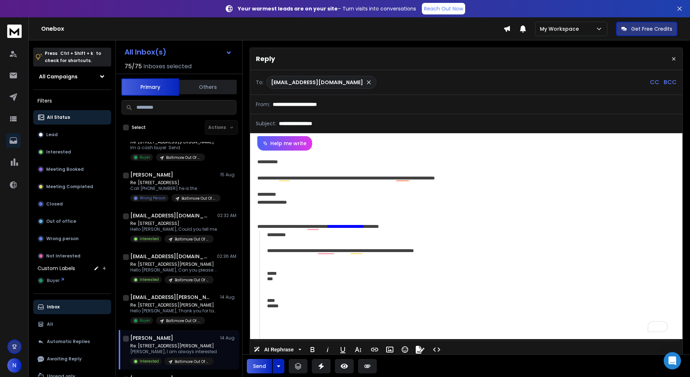
click at [258, 364] on button "Send" at bounding box center [259, 366] width 25 height 14
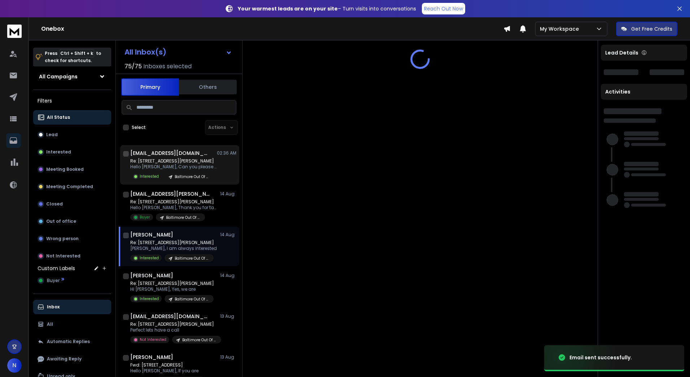
scroll to position [325, 0]
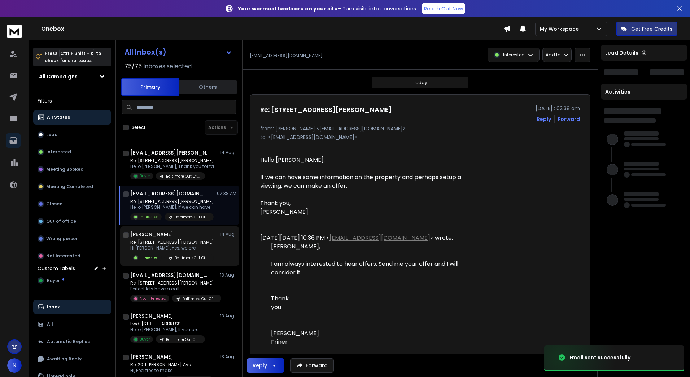
click at [197, 236] on div "[PERSON_NAME] [DATE]" at bounding box center [183, 234] width 106 height 7
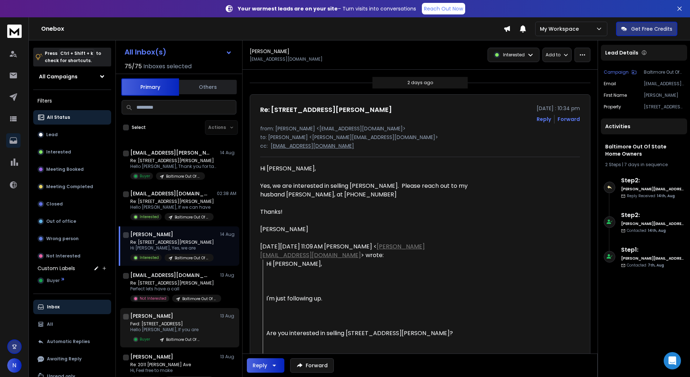
click at [166, 324] on p "Fwd: [STREET_ADDRESS]" at bounding box center [167, 324] width 75 height 6
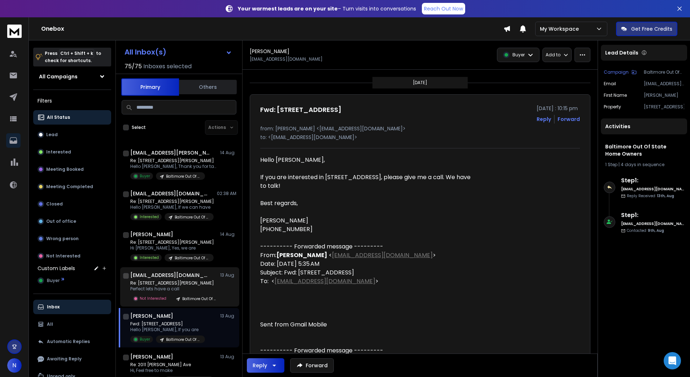
click at [195, 276] on h1 "[EMAIL_ADDRESS][DOMAIN_NAME]" at bounding box center [169, 274] width 79 height 7
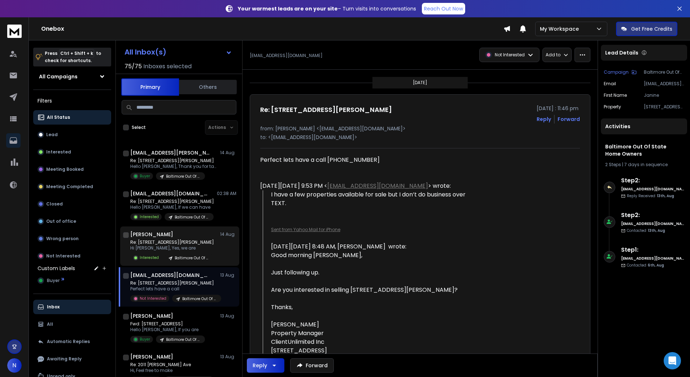
click at [199, 249] on p "Hi [PERSON_NAME], Yes, we are" at bounding box center [172, 248] width 84 height 6
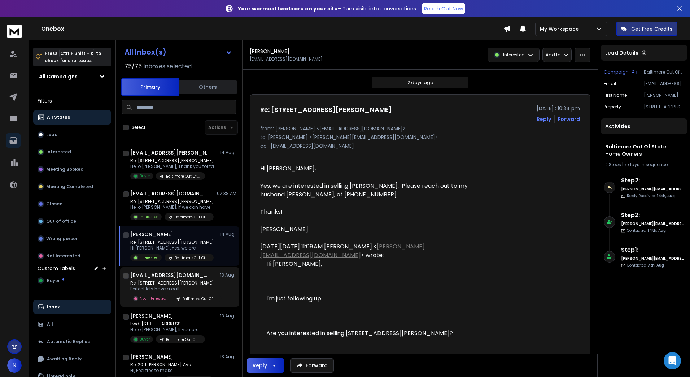
click at [209, 287] on p "Perfect lets have a call" at bounding box center [173, 289] width 87 height 6
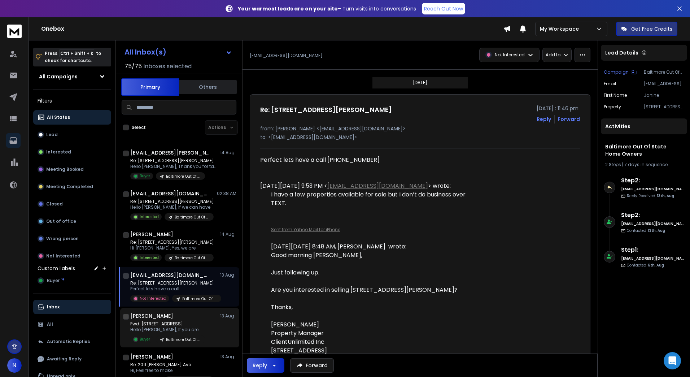
click at [204, 318] on div "[PERSON_NAME] [DATE]" at bounding box center [183, 315] width 106 height 7
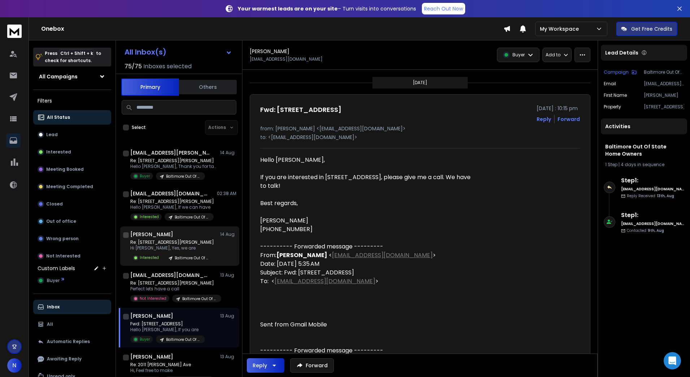
click at [163, 246] on p "Hi [PERSON_NAME], Yes, we are" at bounding box center [172, 248] width 84 height 6
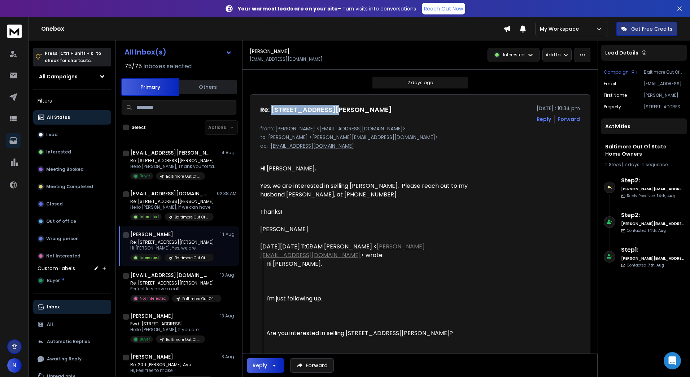
drag, startPoint x: 339, startPoint y: 112, endPoint x: 273, endPoint y: 109, distance: 66.5
click at [273, 109] on div "Re: [STREET_ADDRESS][PERSON_NAME] [DATE] : 10:34 pm Reply Forward" at bounding box center [420, 114] width 320 height 19
copy h1 "[STREET_ADDRESS][PERSON_NAME]"
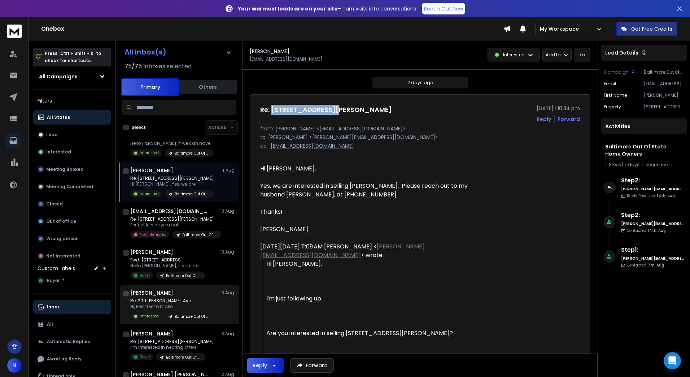
scroll to position [397, 0]
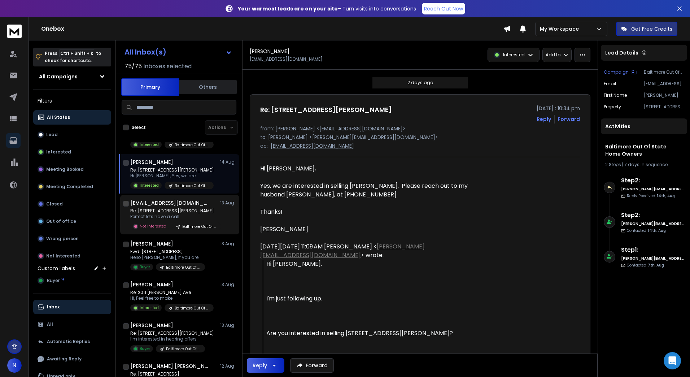
click at [192, 214] on p "Perfect lets have a call" at bounding box center [173, 217] width 87 height 6
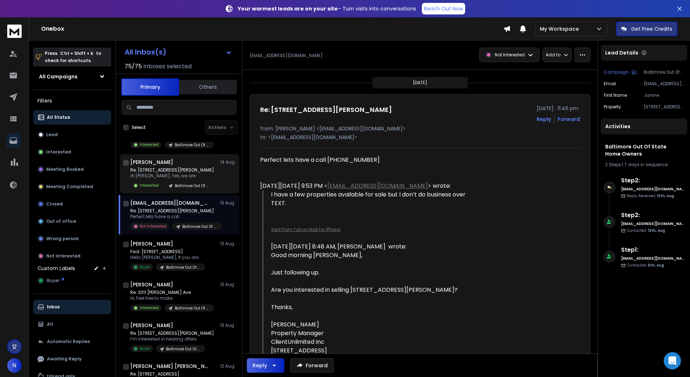
click at [197, 178] on p "Hi [PERSON_NAME], Yes, we are" at bounding box center [172, 176] width 84 height 6
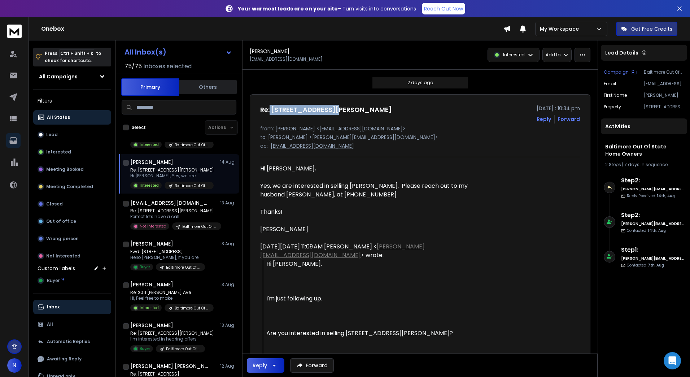
drag, startPoint x: 271, startPoint y: 109, endPoint x: 332, endPoint y: 110, distance: 61.0
click at [332, 110] on div "Re: [STREET_ADDRESS][PERSON_NAME] [DATE] : 10:34 pm Reply Forward" at bounding box center [420, 114] width 320 height 19
copy h1 "[STREET_ADDRESS][PERSON_NAME]"
drag, startPoint x: 328, startPoint y: 109, endPoint x: 292, endPoint y: 109, distance: 35.7
click at [292, 109] on div "Re: [STREET_ADDRESS][PERSON_NAME] [DATE] : 10:34 pm Reply Forward" at bounding box center [420, 114] width 320 height 19
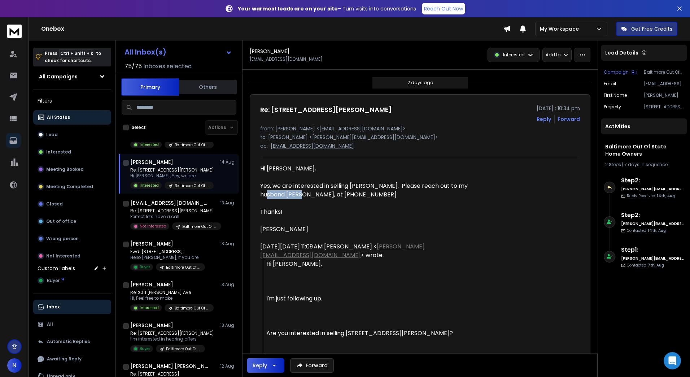
drag, startPoint x: 288, startPoint y: 195, endPoint x: 324, endPoint y: 193, distance: 36.1
click at [324, 193] on div "Yes, we are interested in selling [PERSON_NAME]. Please reach out to my husband…" at bounding box center [365, 190] width 211 height 17
copy div "[PERSON_NAME]"
click at [674, 85] on p "[EMAIL_ADDRESS][DOMAIN_NAME]" at bounding box center [664, 84] width 40 height 6
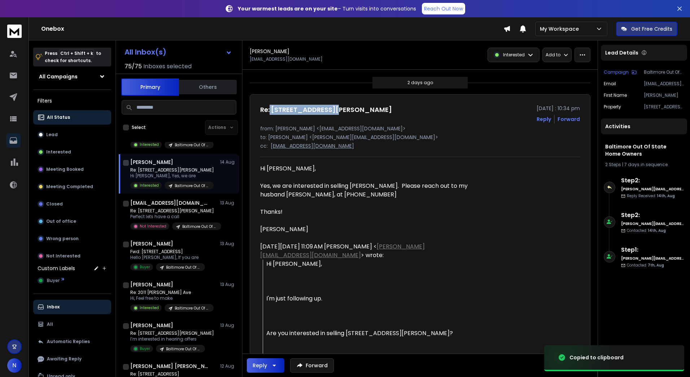
drag, startPoint x: 335, startPoint y: 112, endPoint x: 271, endPoint y: 109, distance: 63.9
click at [270, 110] on div "Re: [STREET_ADDRESS][PERSON_NAME] [DATE] : 10:34 pm Reply Forward" at bounding box center [420, 114] width 320 height 19
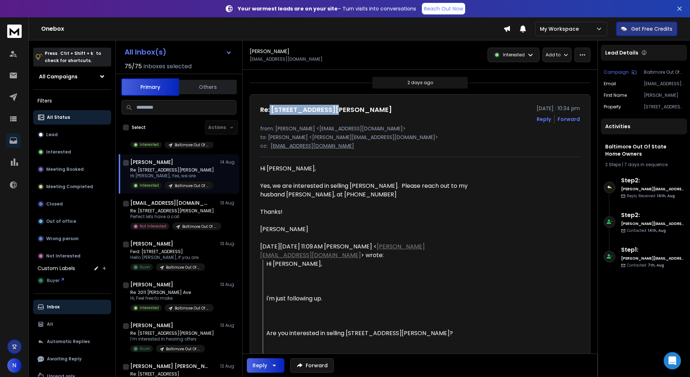
click at [310, 106] on h1 "Re: [STREET_ADDRESS][PERSON_NAME]" at bounding box center [326, 110] width 132 height 10
drag, startPoint x: 334, startPoint y: 109, endPoint x: 272, endPoint y: 109, distance: 61.4
click at [272, 109] on div "Re: [STREET_ADDRESS][PERSON_NAME] [DATE] : 10:34 pm Reply Forward" at bounding box center [420, 114] width 320 height 19
copy h1 "[STREET_ADDRESS][PERSON_NAME]"
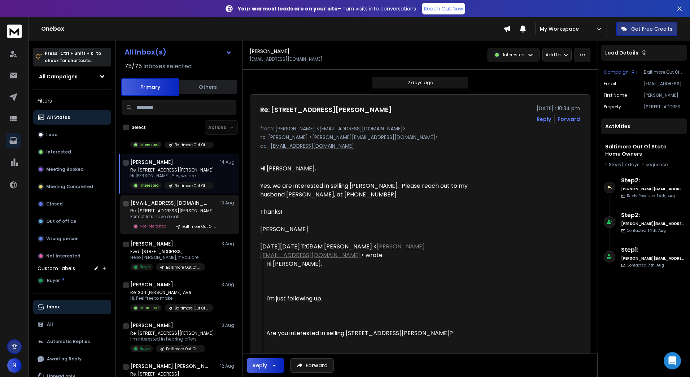
click at [197, 202] on h1 "[EMAIL_ADDRESS][DOMAIN_NAME]" at bounding box center [169, 202] width 79 height 7
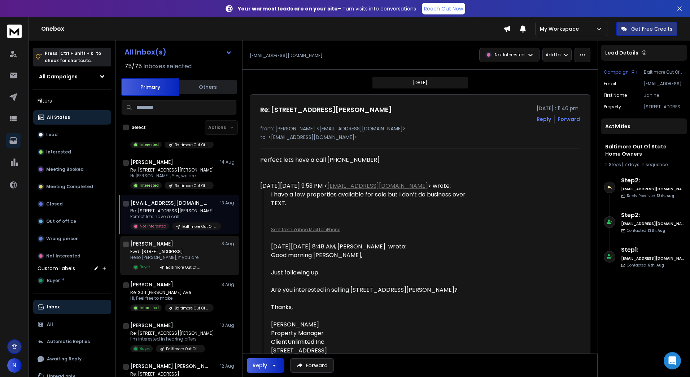
scroll to position [433, 0]
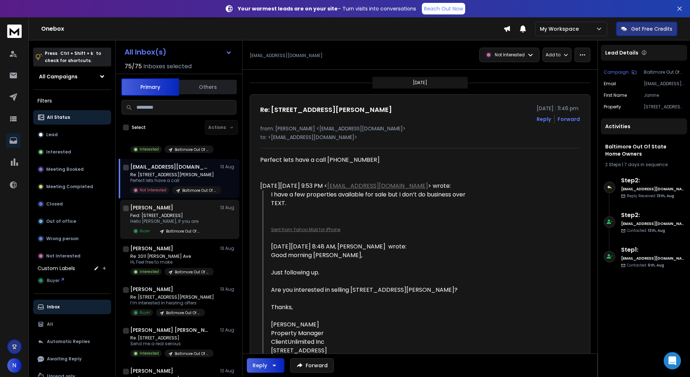
click at [180, 219] on p "Hello [PERSON_NAME], If you are" at bounding box center [167, 221] width 75 height 6
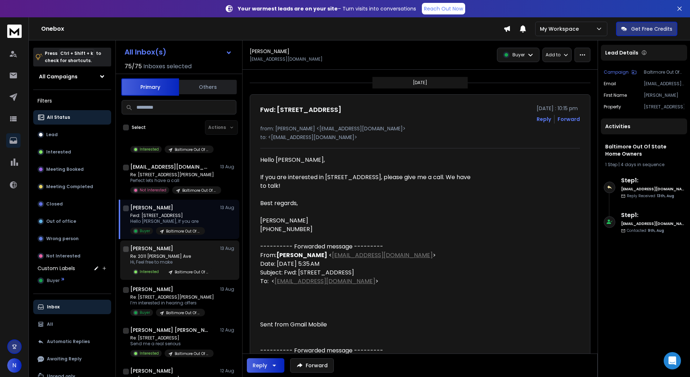
click at [183, 260] on p "Hi, Feel free to make" at bounding box center [171, 262] width 83 height 6
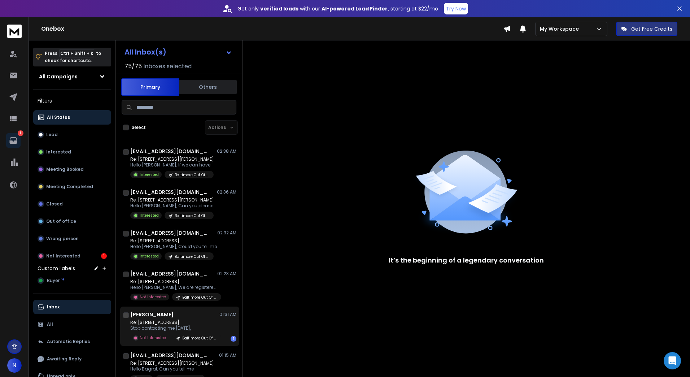
click at [183, 319] on div "Victoria Owolabi 01:31 AM Re: 2610 Southern Ave Stop contacting me On Sat, Not …" at bounding box center [183, 326] width 106 height 31
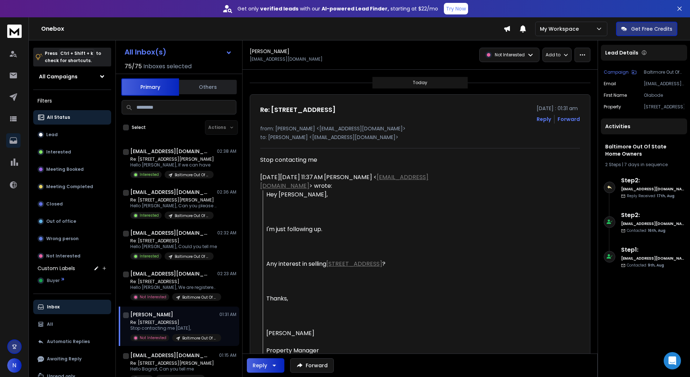
click at [586, 54] on icon "button" at bounding box center [582, 55] width 6 height 6
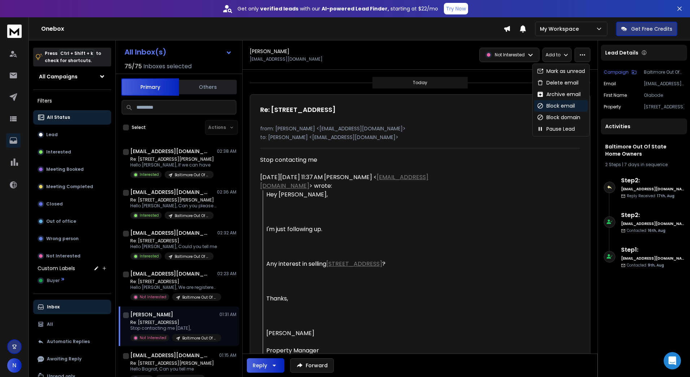
click at [570, 105] on div "Block email" at bounding box center [556, 105] width 38 height 7
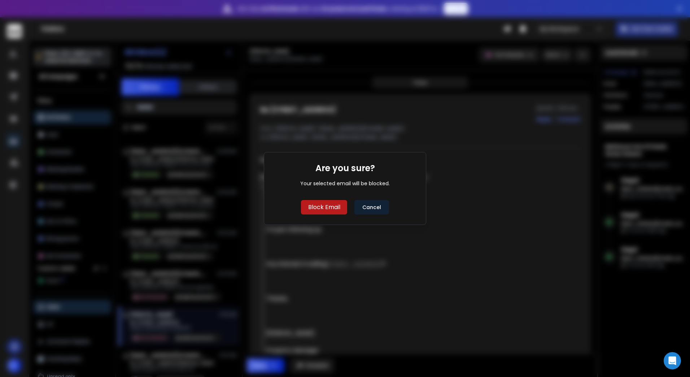
click at [310, 211] on button "Block Email" at bounding box center [324, 207] width 46 height 14
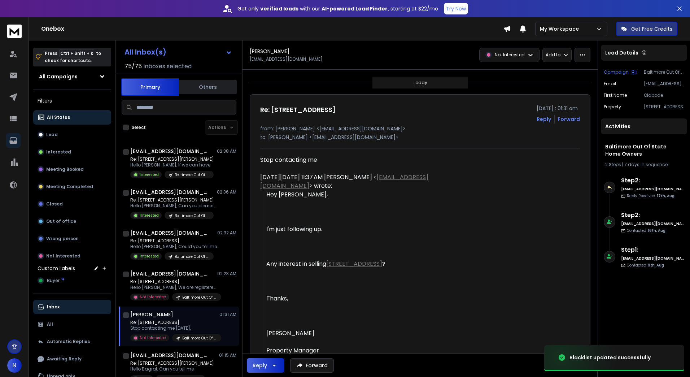
click at [579, 60] on button "button" at bounding box center [583, 55] width 16 height 14
click at [574, 83] on div "Delete email" at bounding box center [558, 82] width 42 height 7
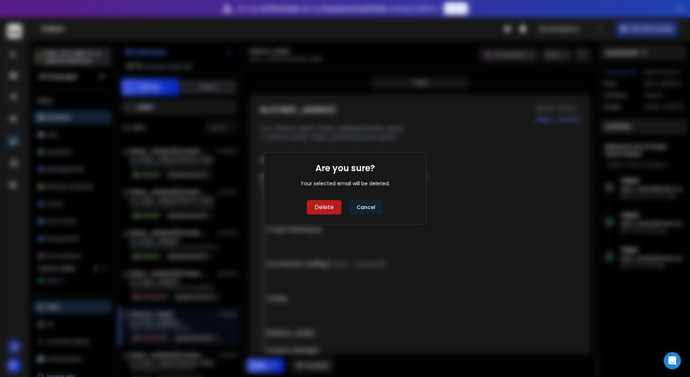
click at [332, 206] on button "Delete" at bounding box center [324, 207] width 35 height 14
